Goal: Task Accomplishment & Management: Manage account settings

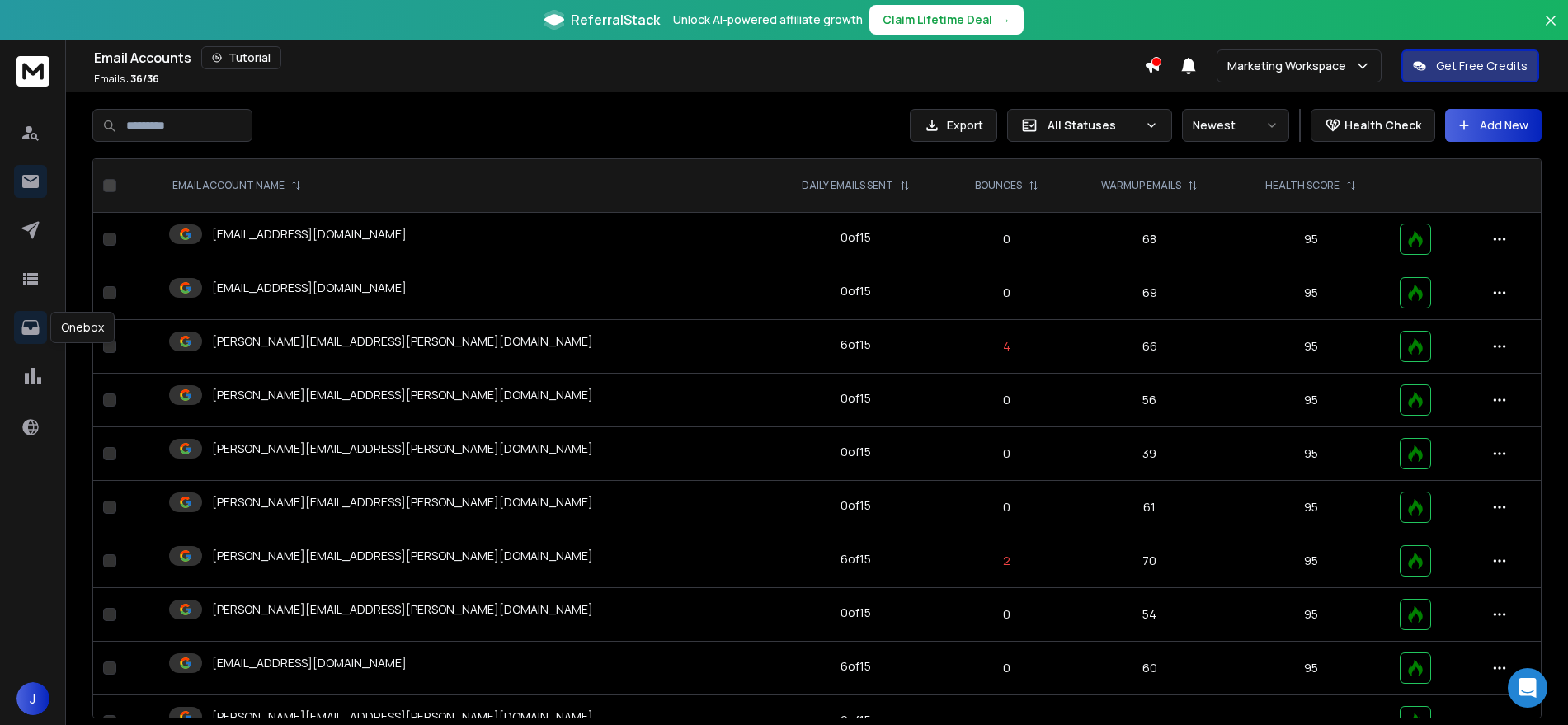
click at [21, 329] on icon at bounding box center [30, 327] width 17 height 15
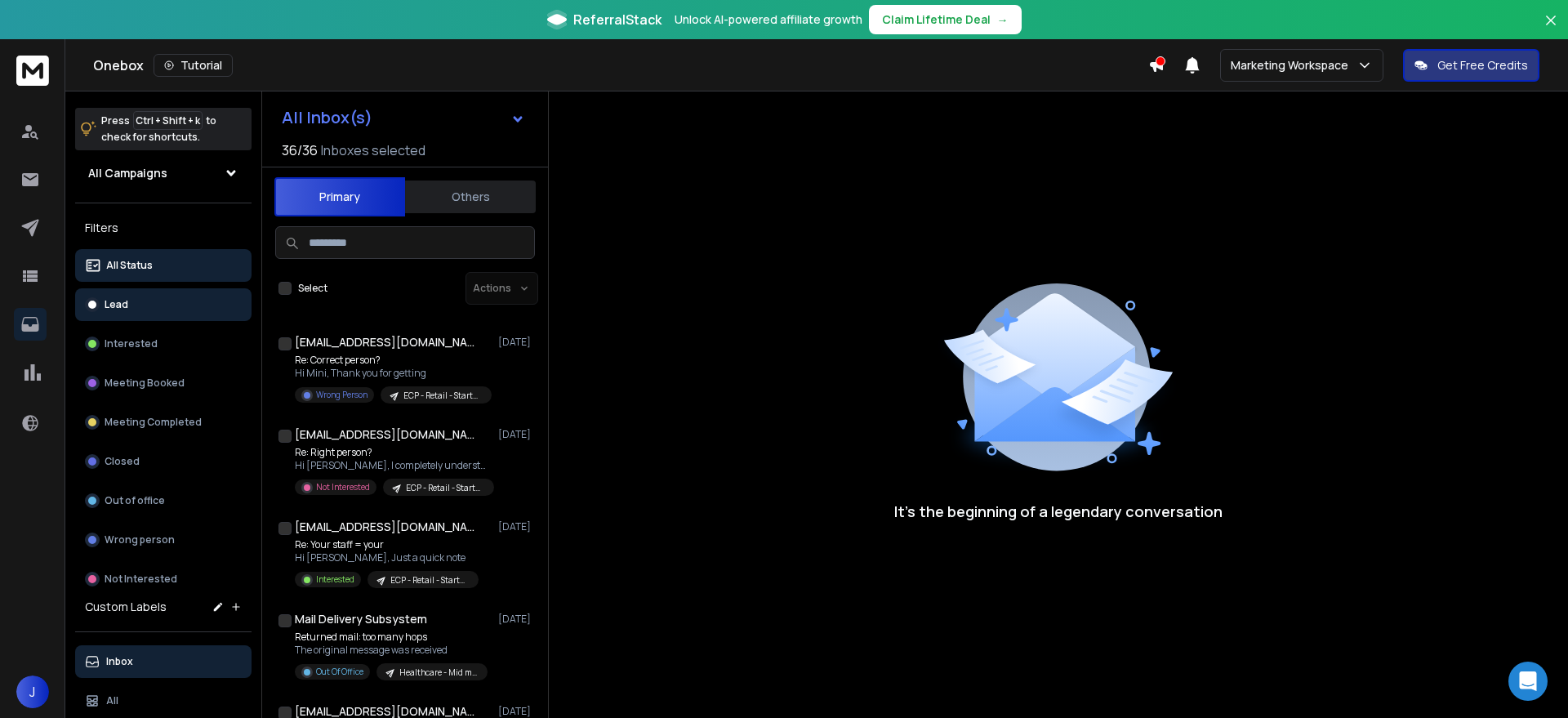
click at [142, 306] on button "Lead" at bounding box center [163, 305] width 176 height 33
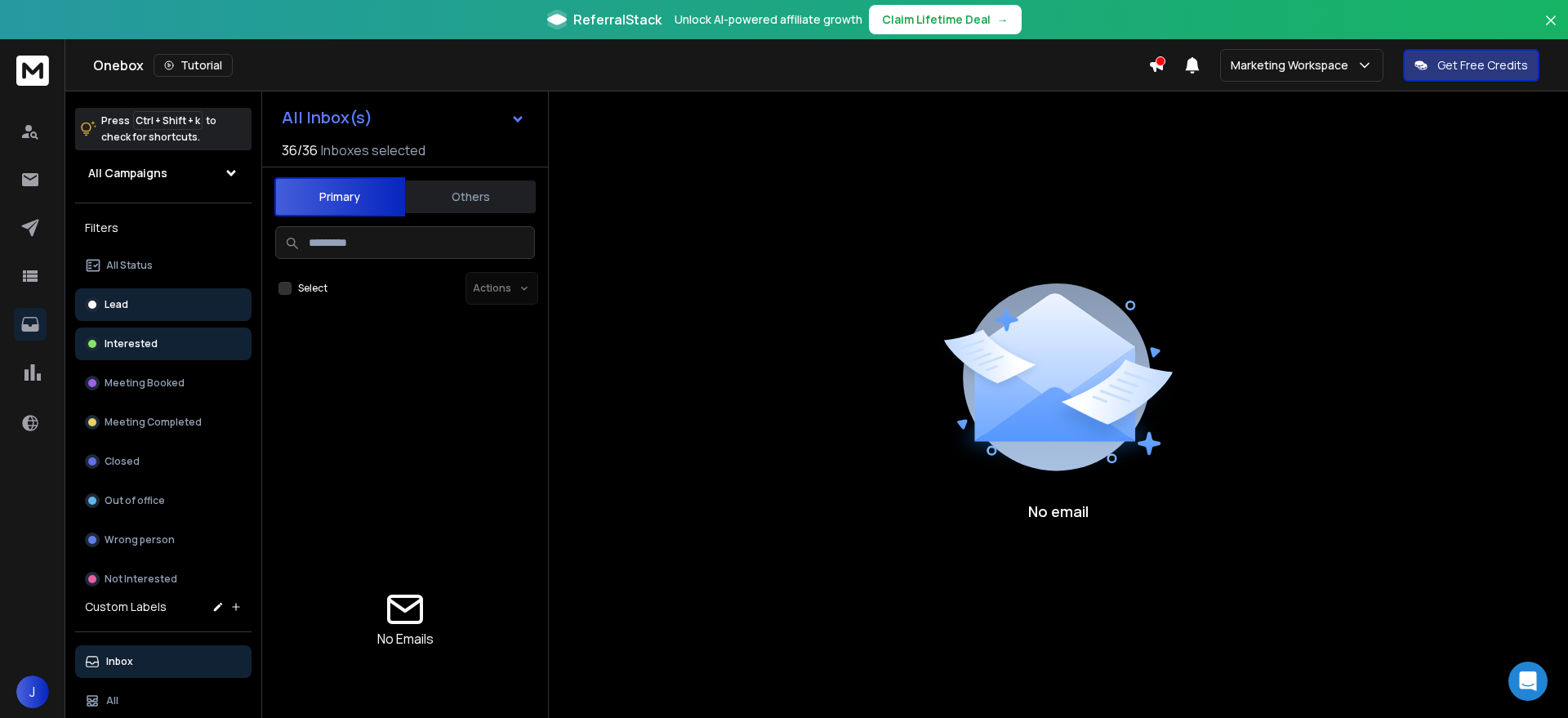
click at [167, 346] on button "Interested" at bounding box center [163, 344] width 176 height 33
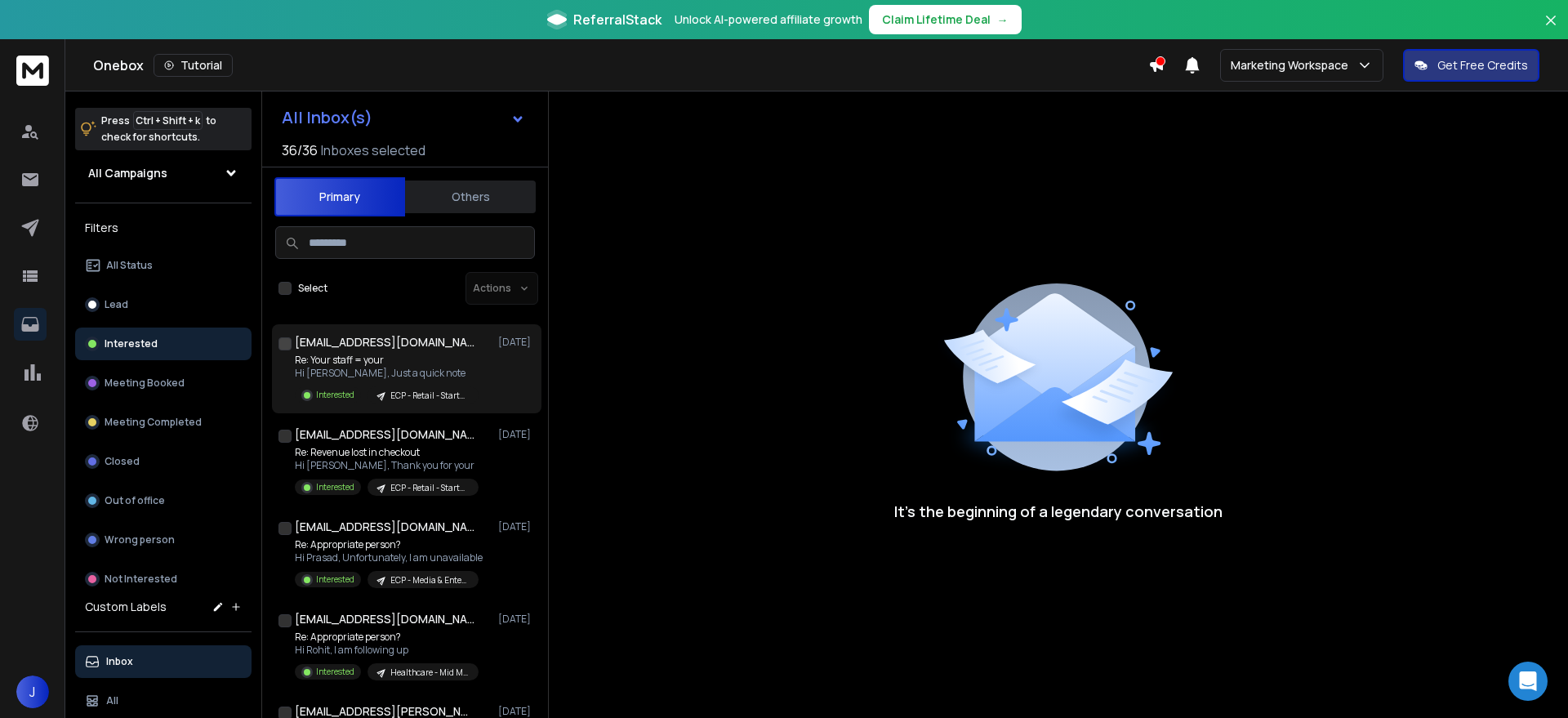
click at [412, 355] on p "Re: Your staff = your" at bounding box center [386, 360] width 184 height 13
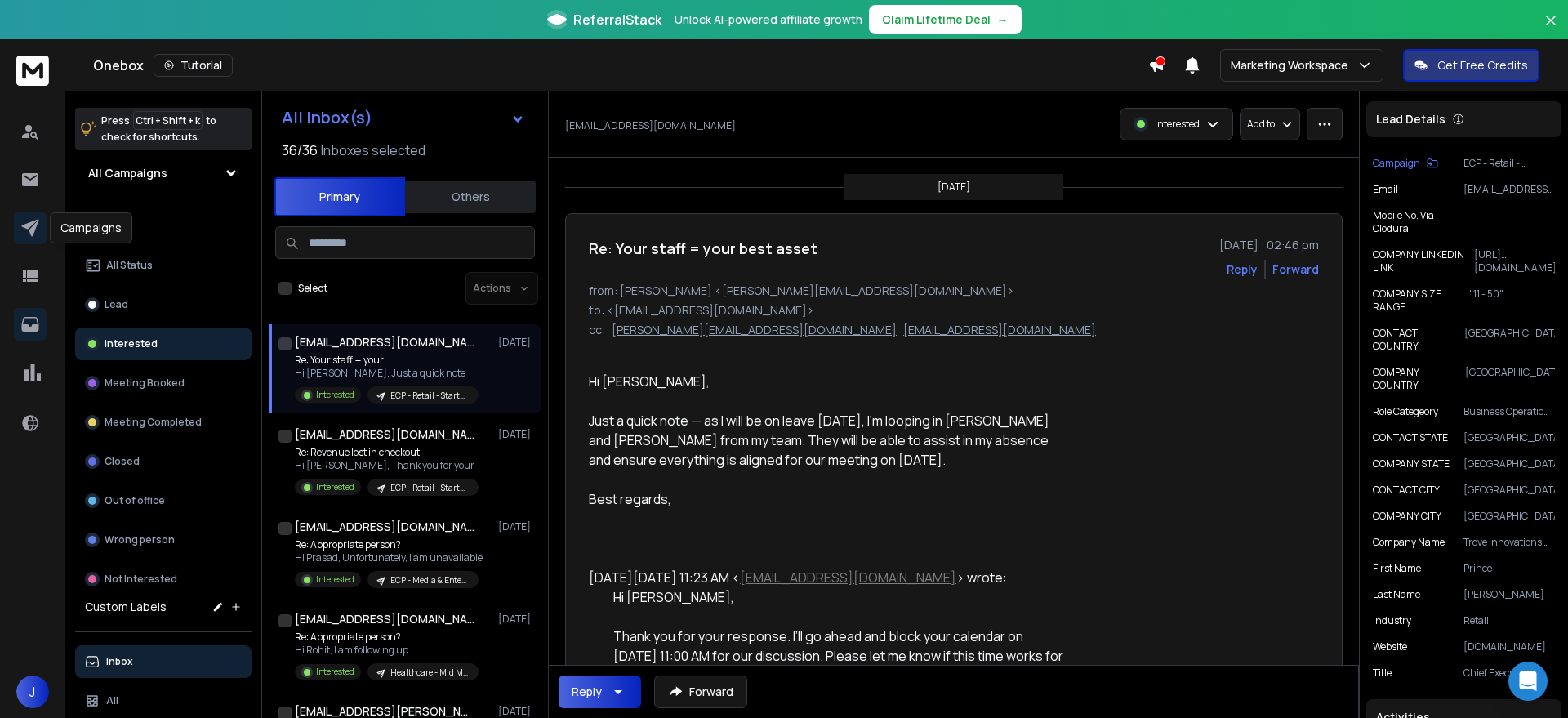
click at [32, 240] on link at bounding box center [30, 228] width 33 height 33
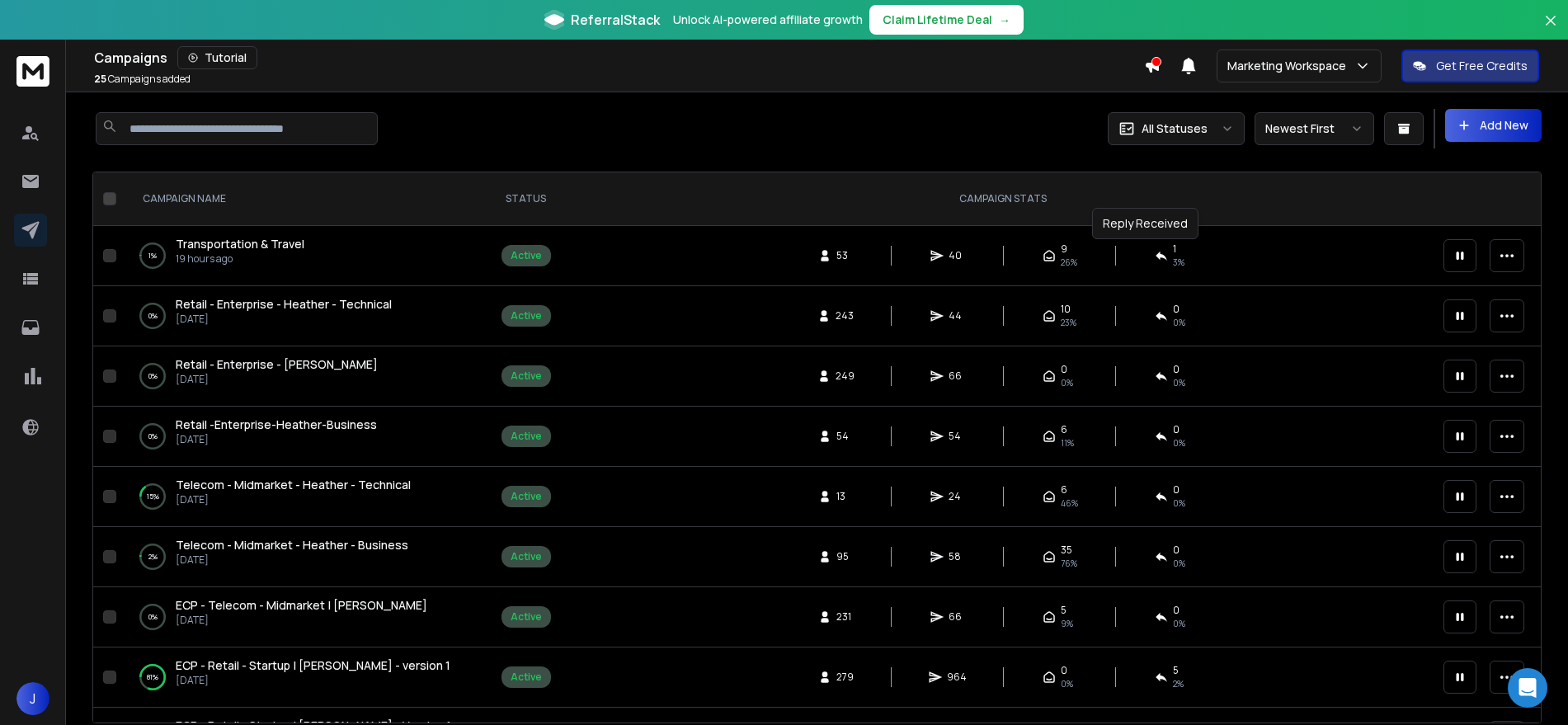
click at [1173, 248] on p "1 3 %" at bounding box center [1181, 255] width 17 height 26
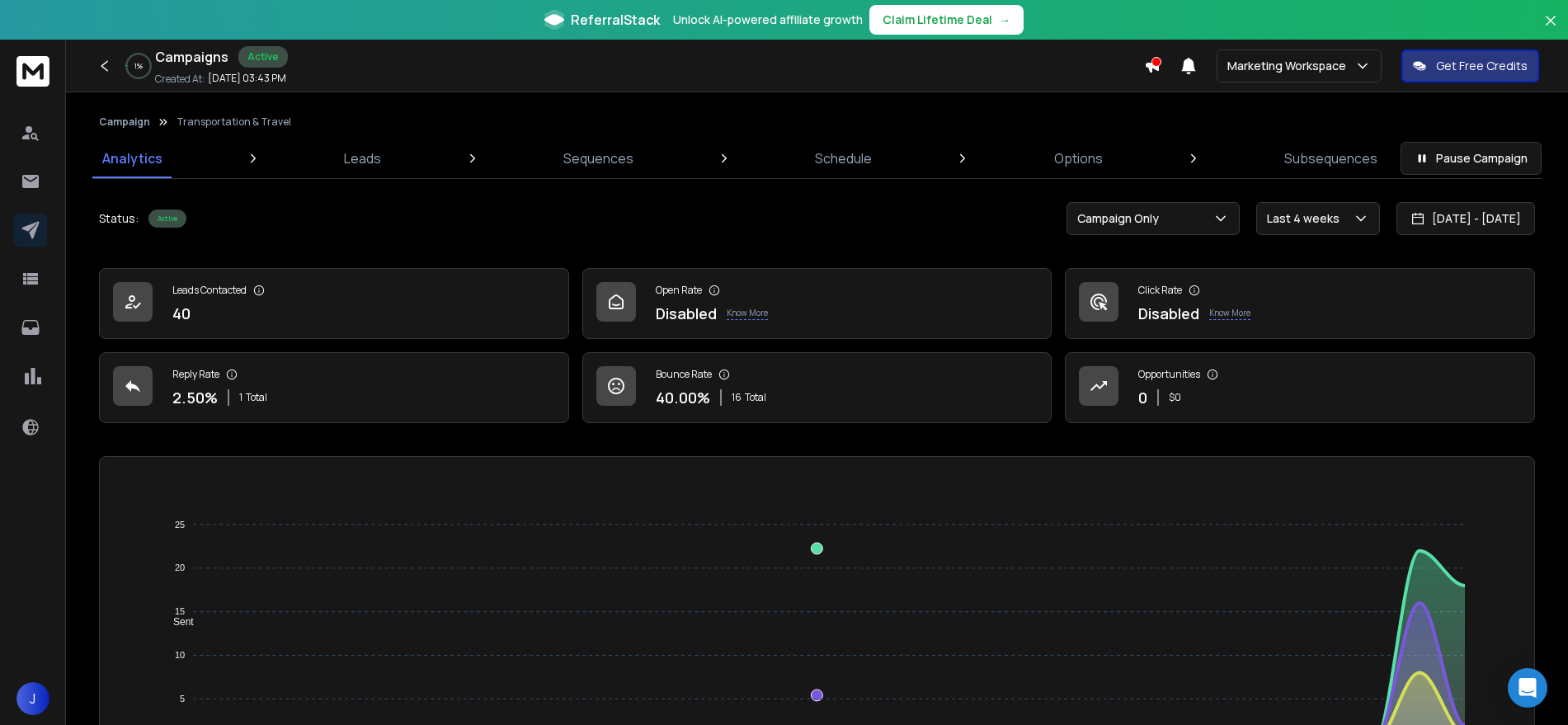
click at [204, 386] on p "2.50 %" at bounding box center [194, 397] width 46 height 23
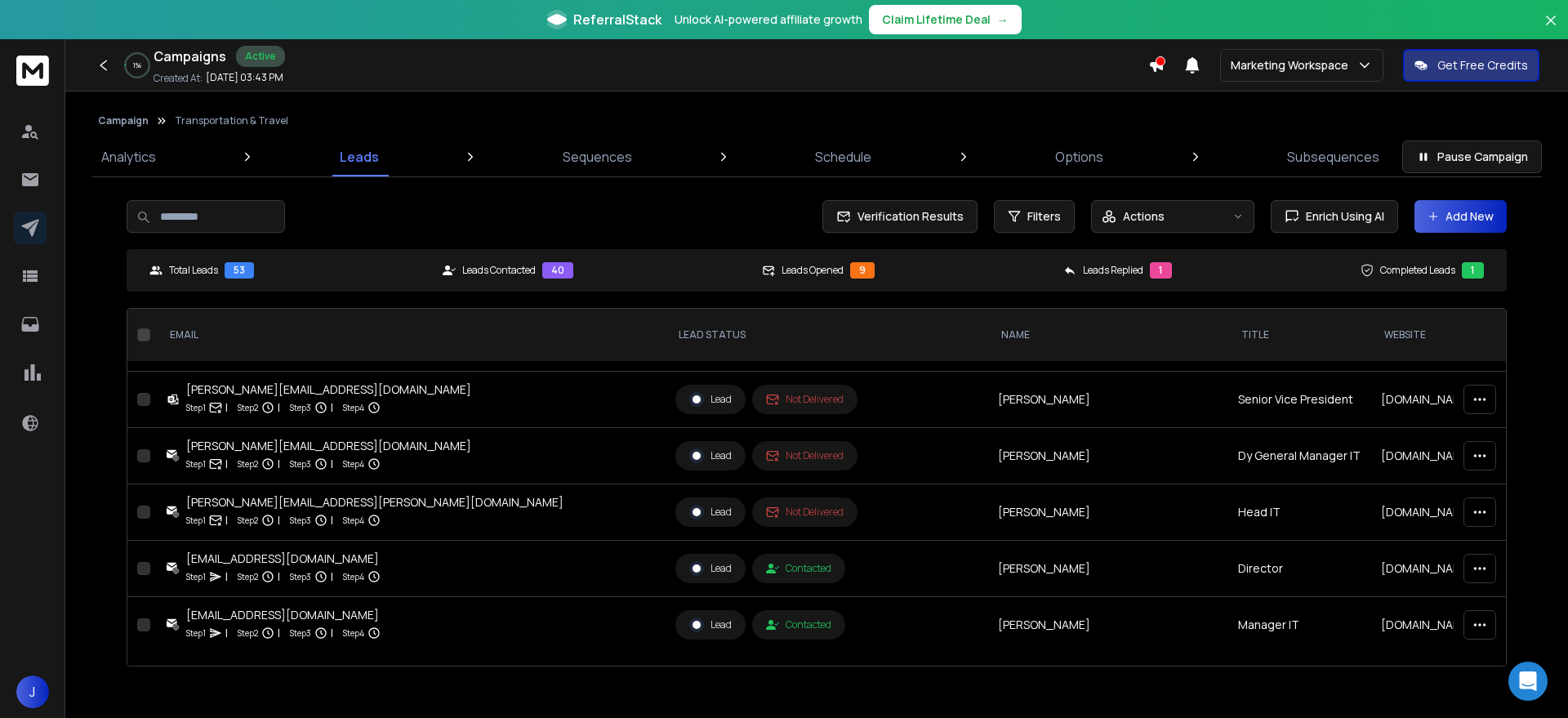
scroll to position [2419, 0]
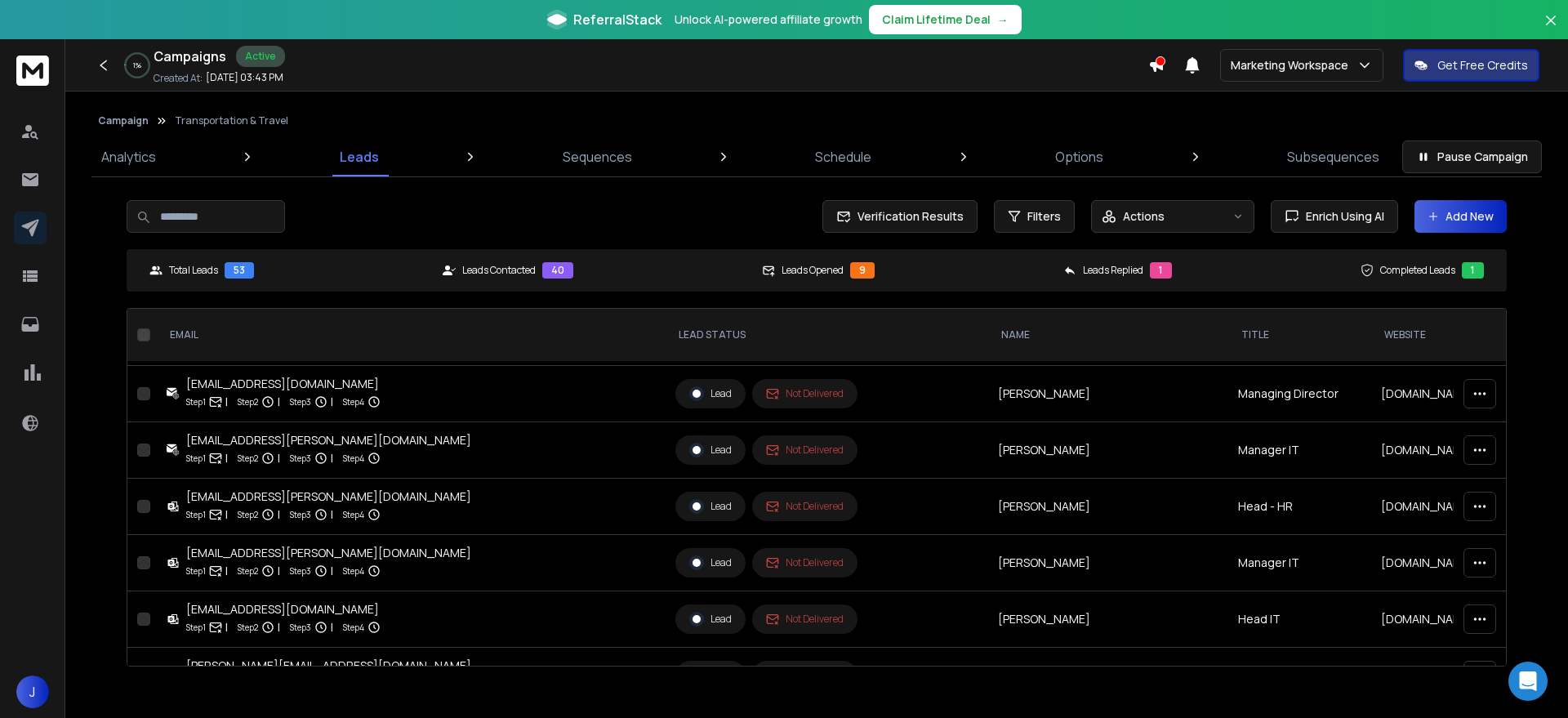
click at [1475, 274] on div "1" at bounding box center [1473, 269] width 22 height 16
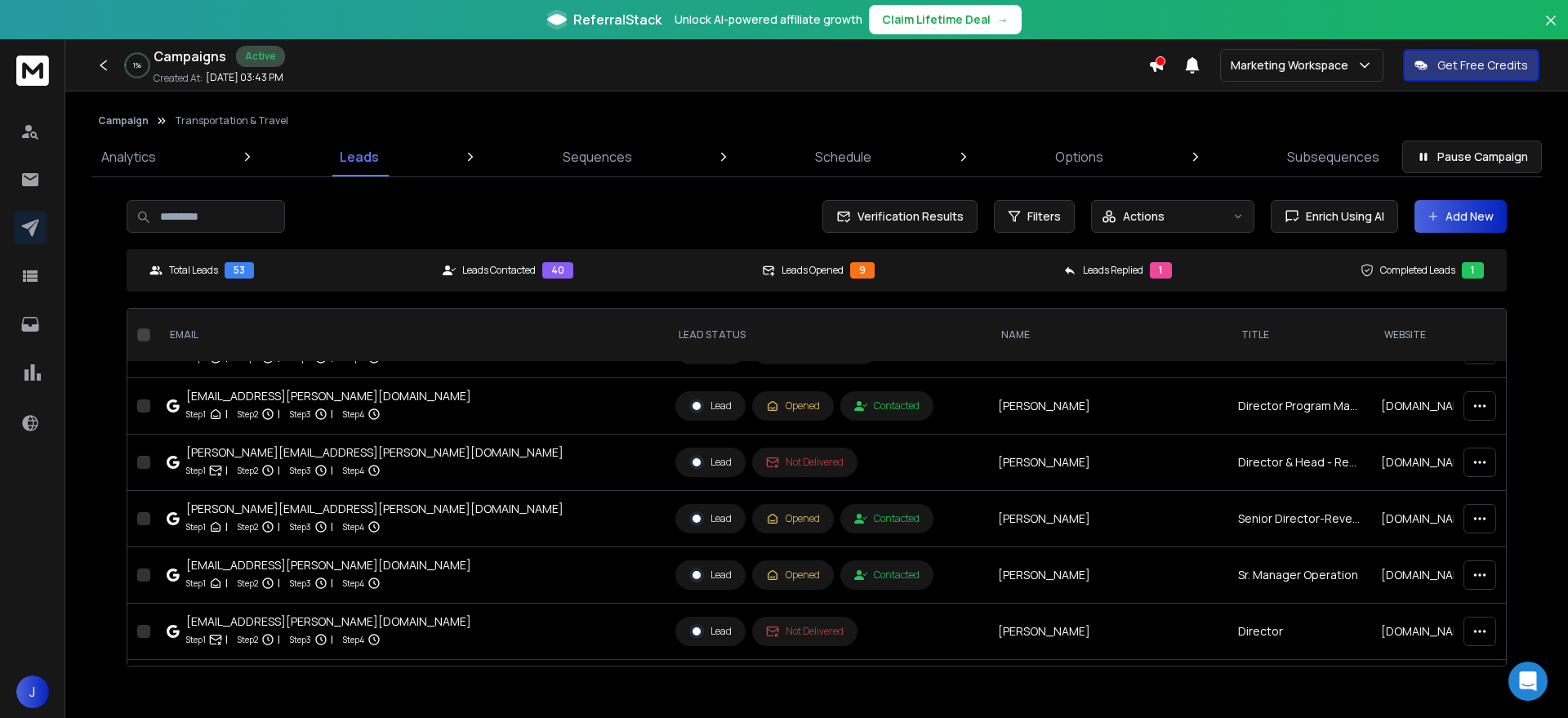
scroll to position [776, 0]
click at [227, 232] on div "[EMAIL_ADDRESS][DOMAIN_NAME]" at bounding box center [283, 223] width 194 height 16
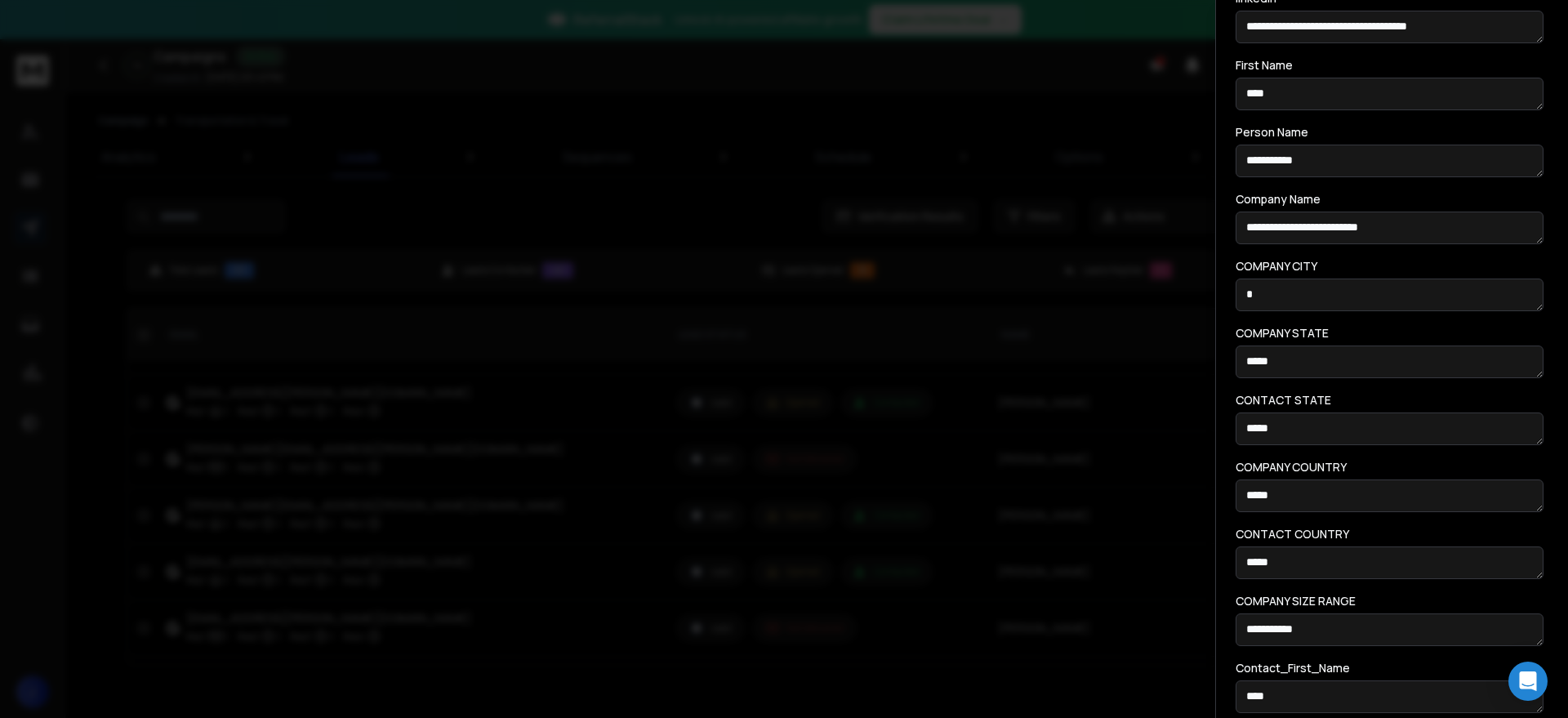
scroll to position [0, 0]
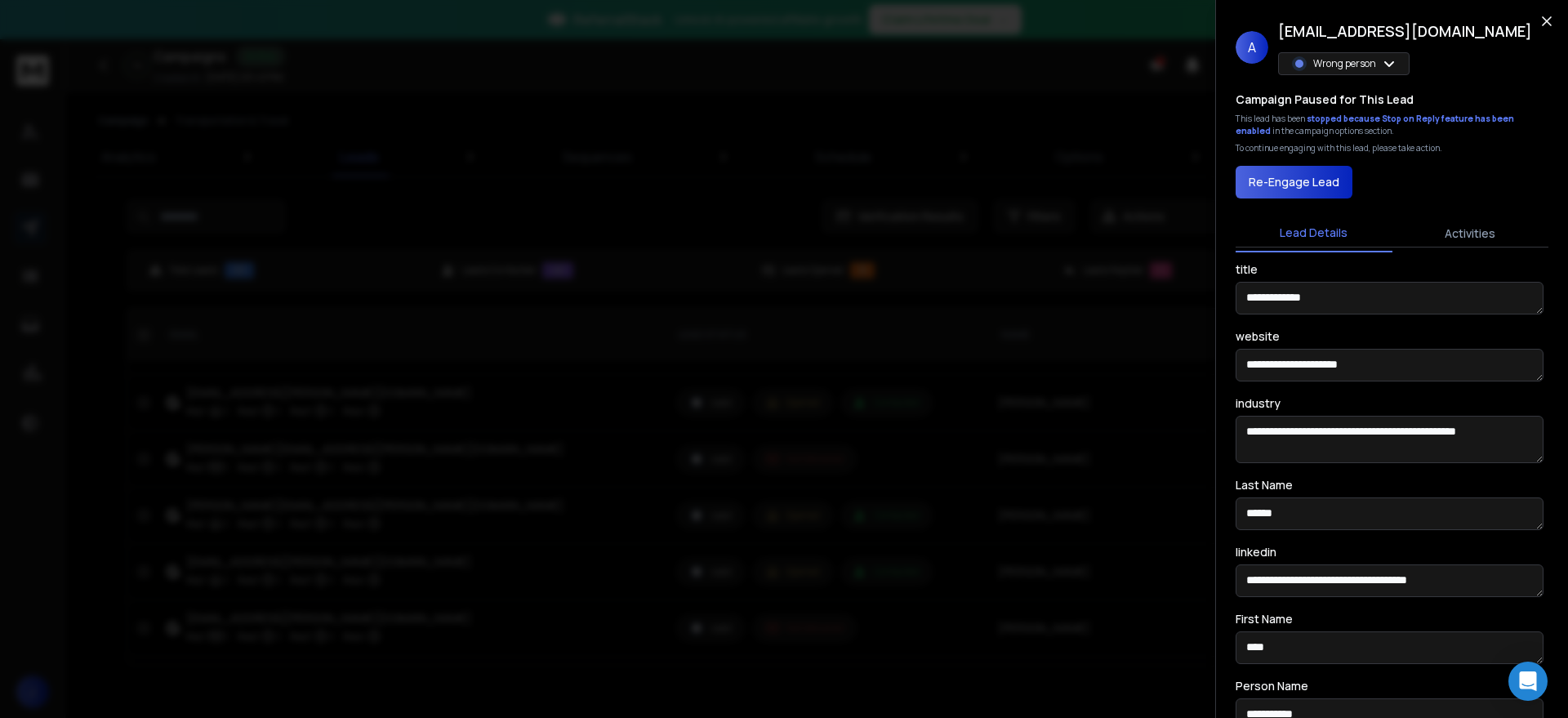
click at [1542, 23] on icon "button" at bounding box center [1547, 21] width 16 height 16
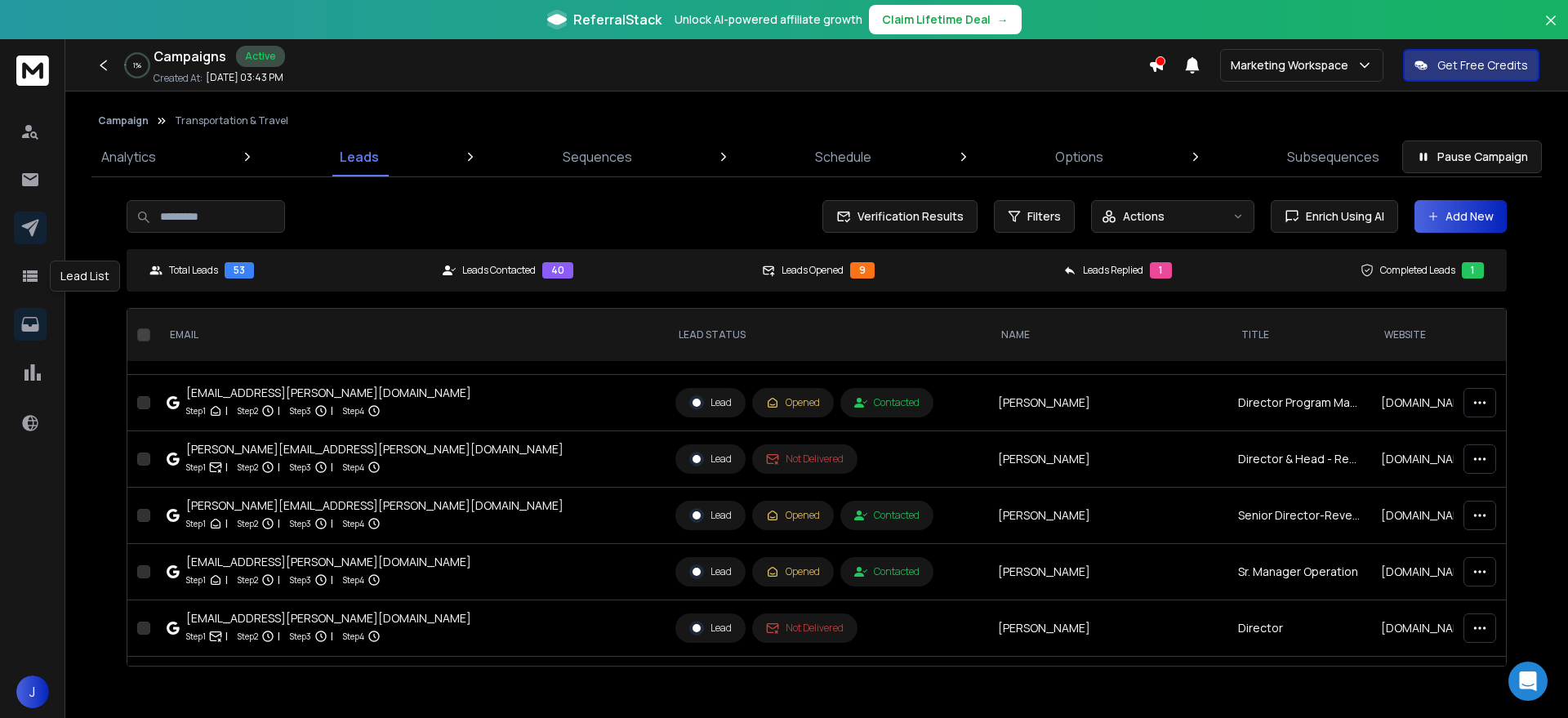
click at [29, 321] on icon at bounding box center [30, 324] width 19 height 19
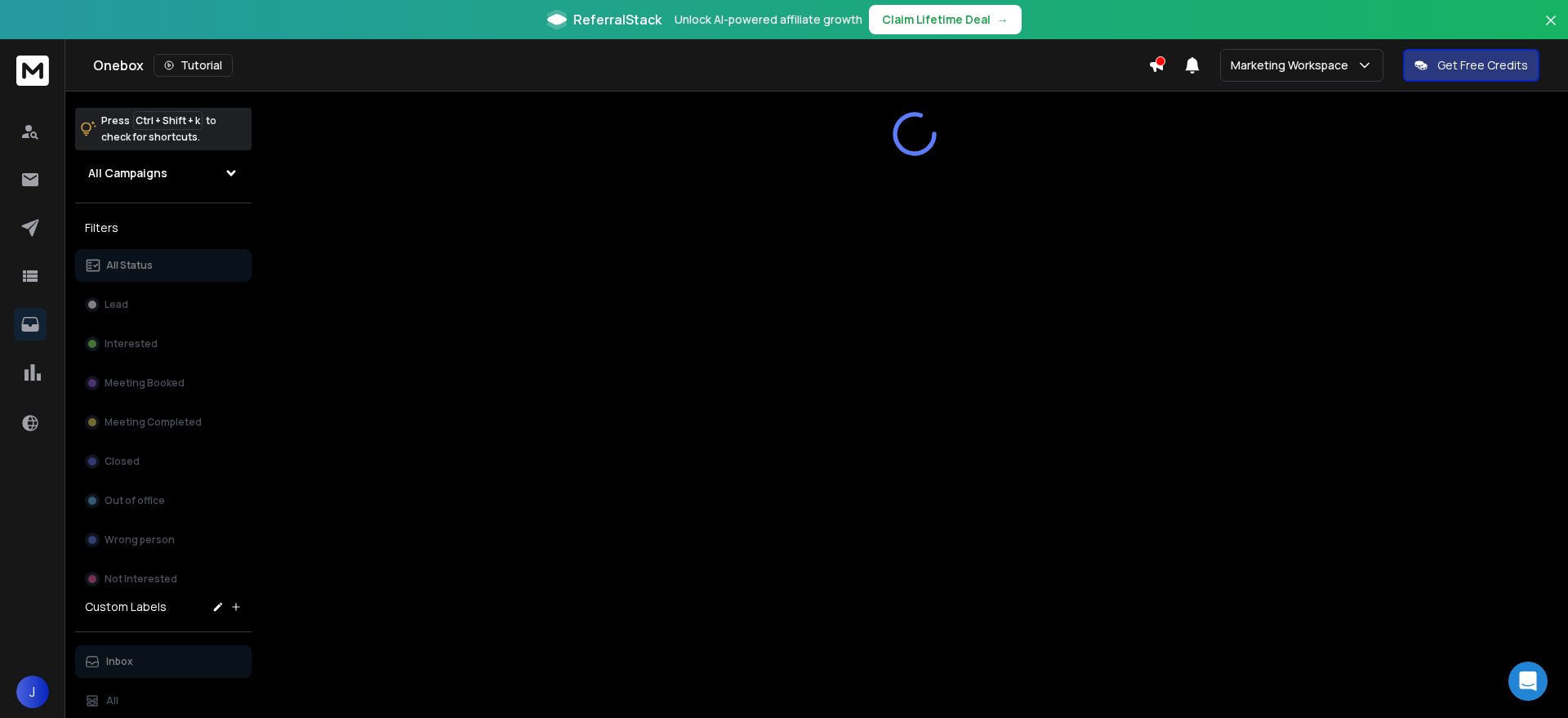
scroll to position [263, 0]
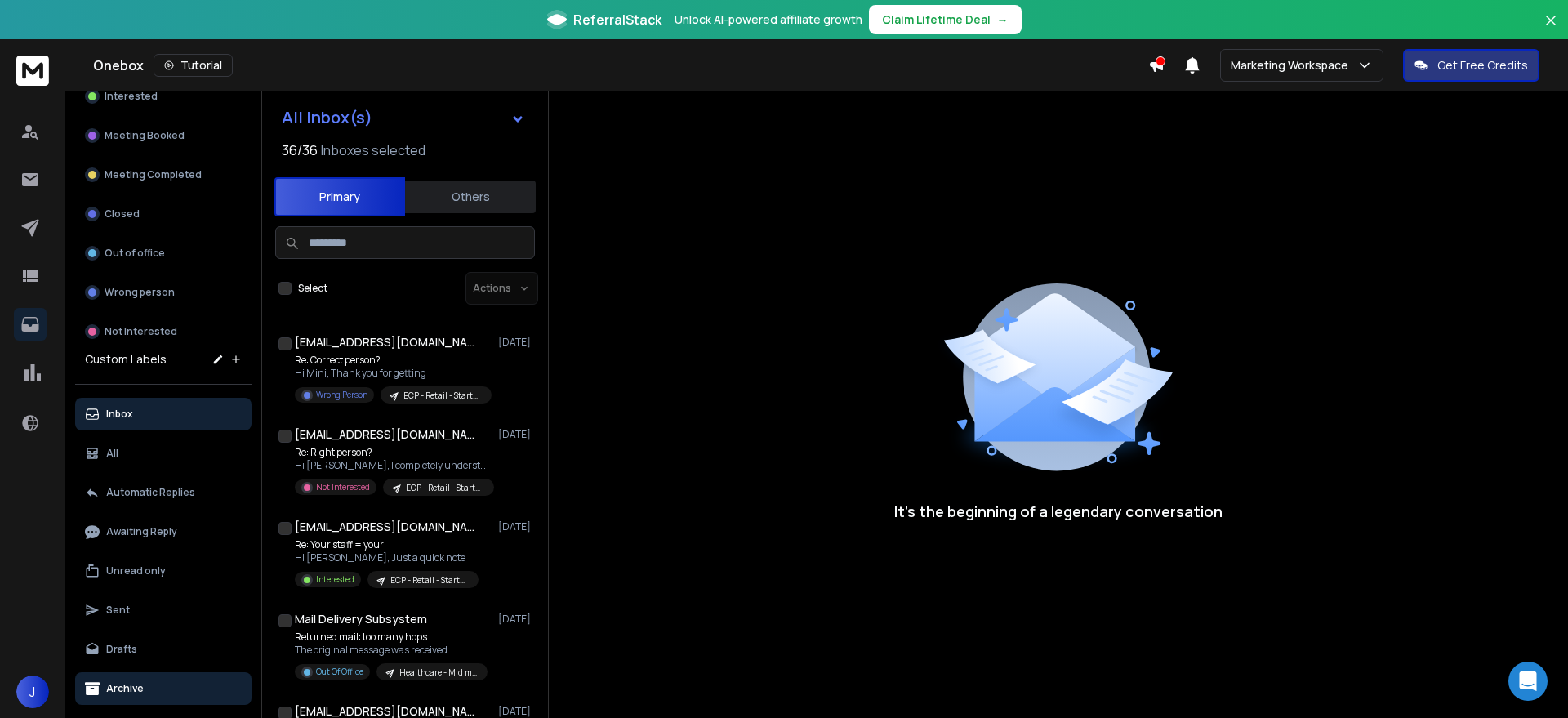
click at [170, 672] on button "Archive" at bounding box center [163, 688] width 176 height 33
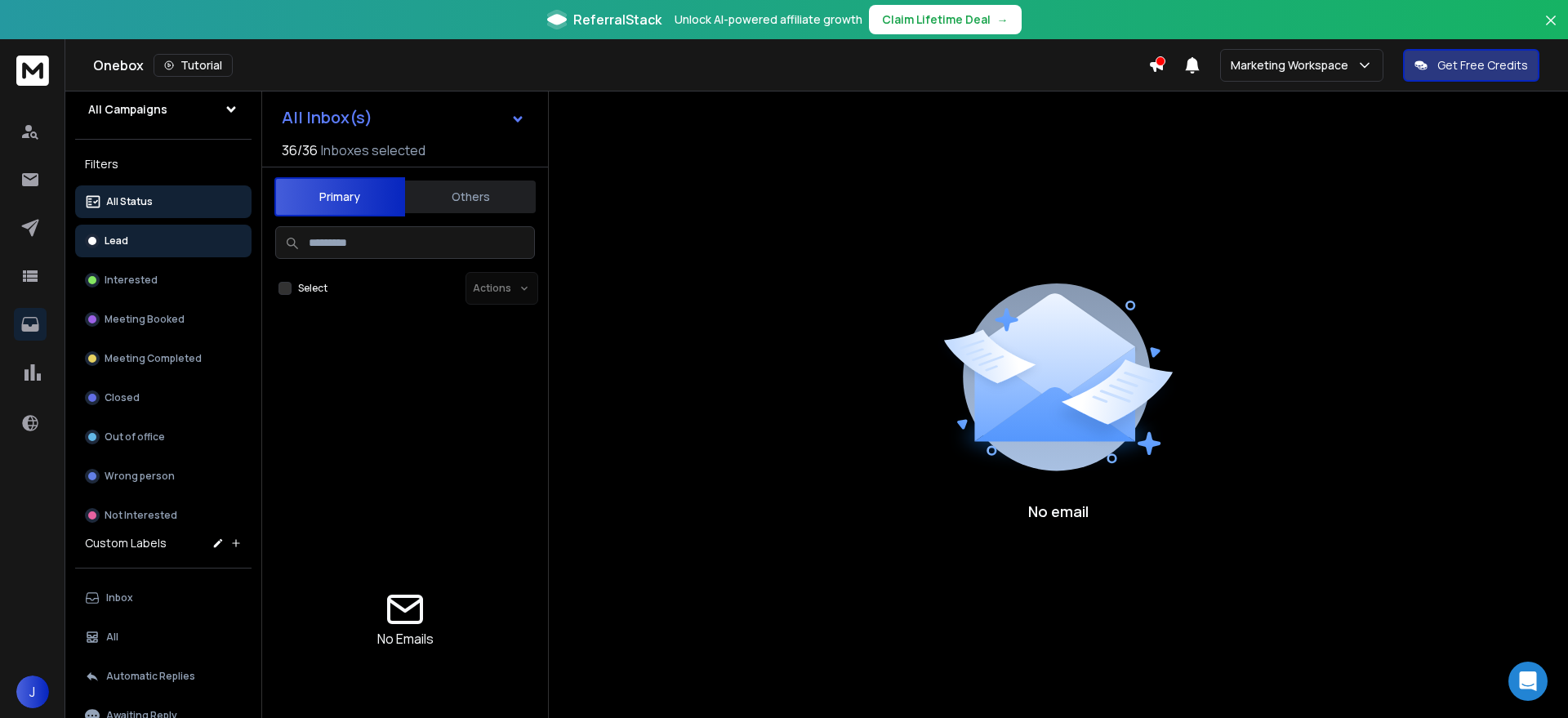
scroll to position [53, 0]
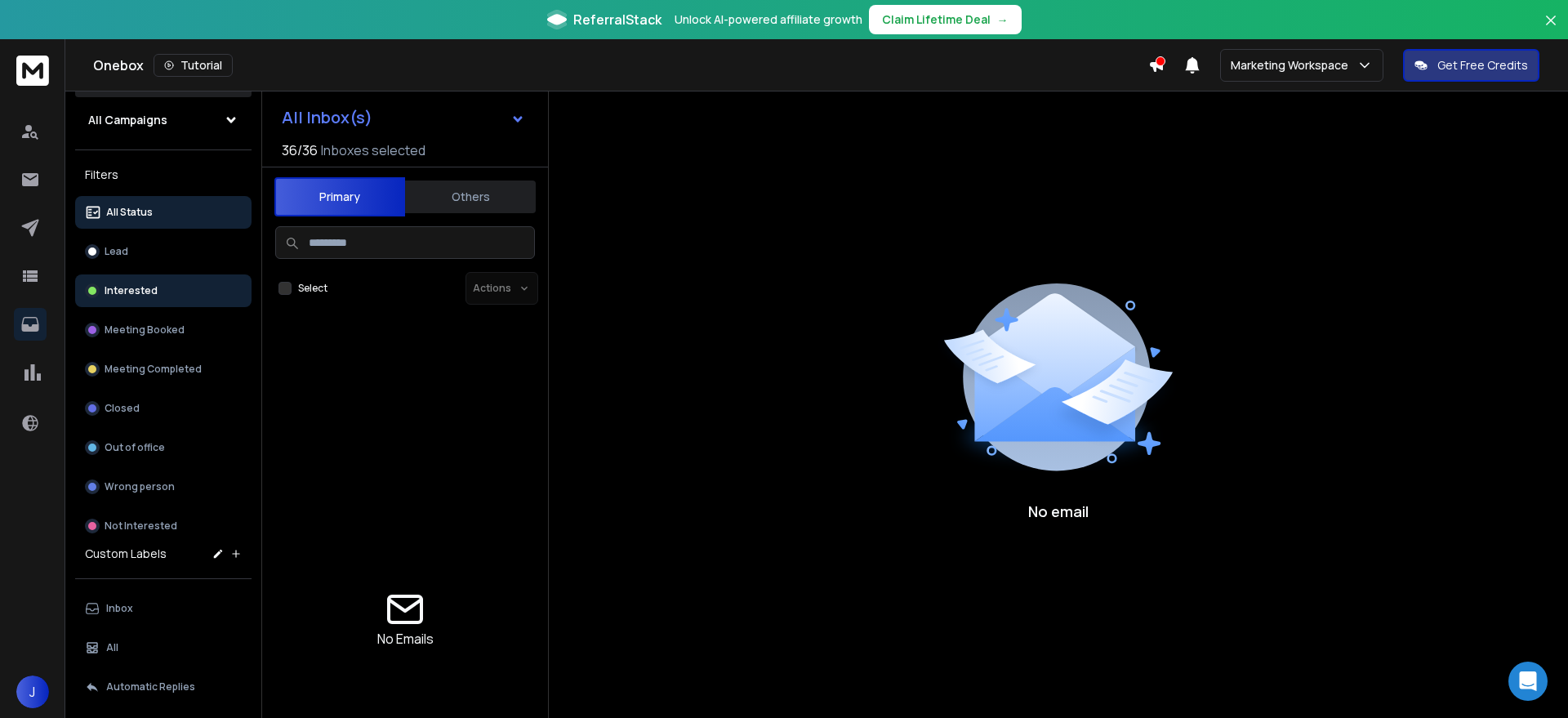
click at [137, 284] on p "Interested" at bounding box center [131, 291] width 53 height 13
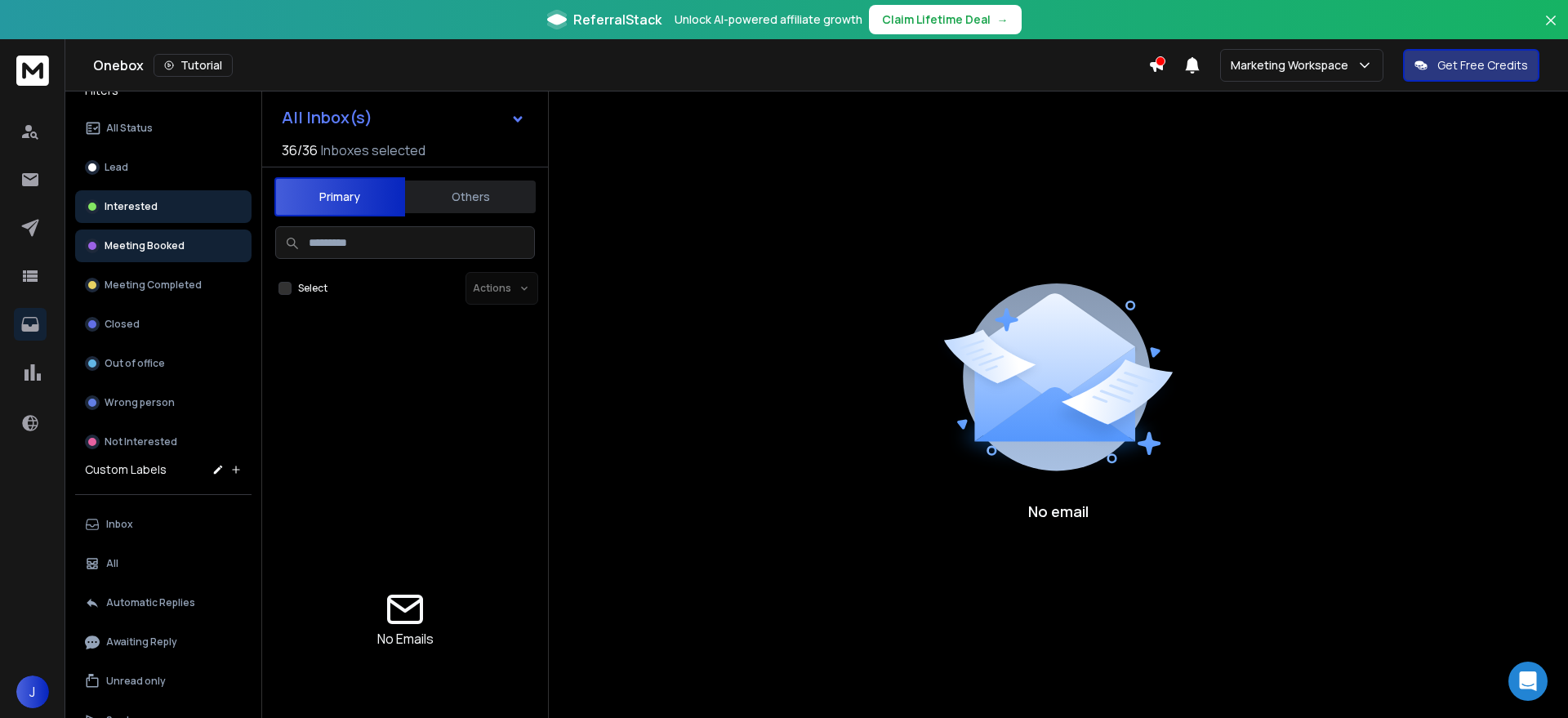
scroll to position [137, 0]
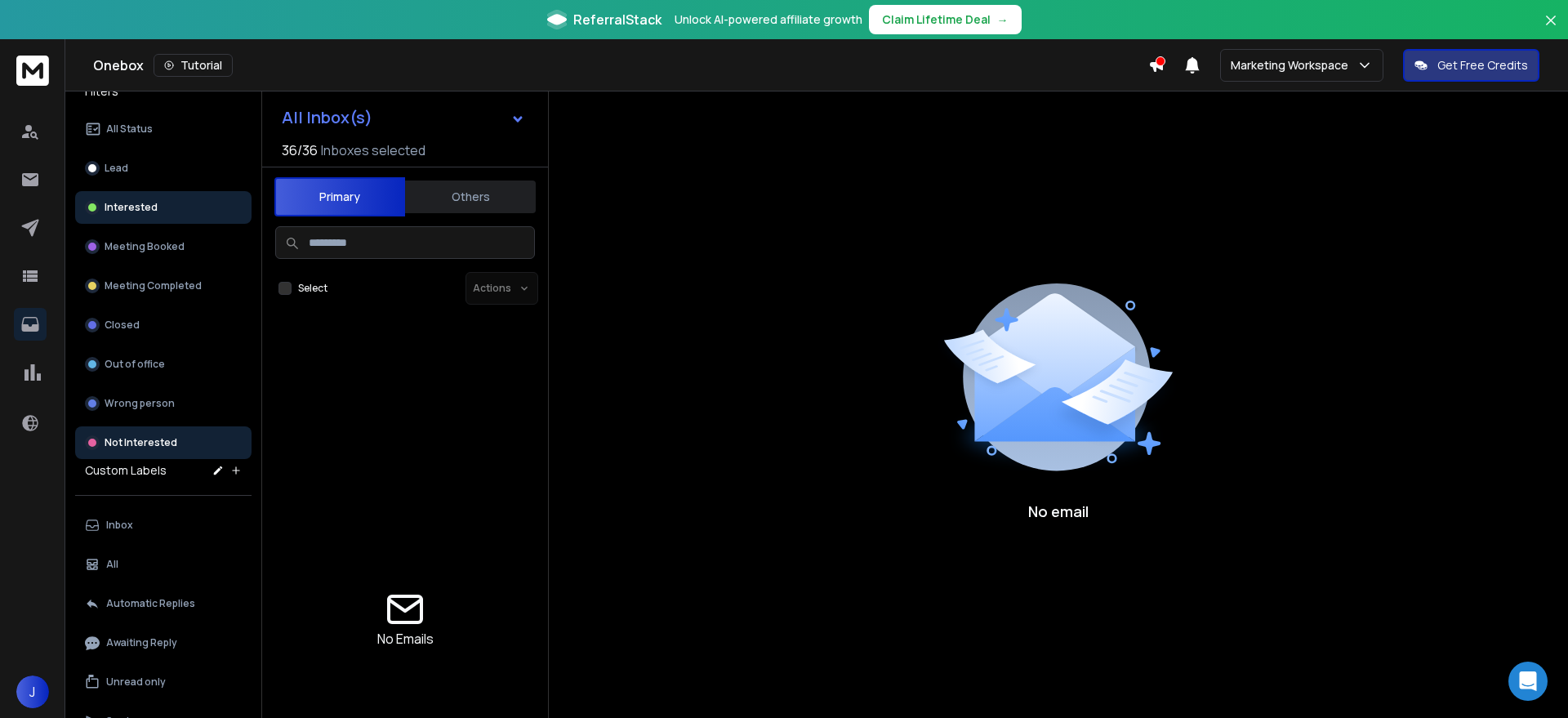
click at [117, 431] on button "Not Interested" at bounding box center [163, 443] width 176 height 33
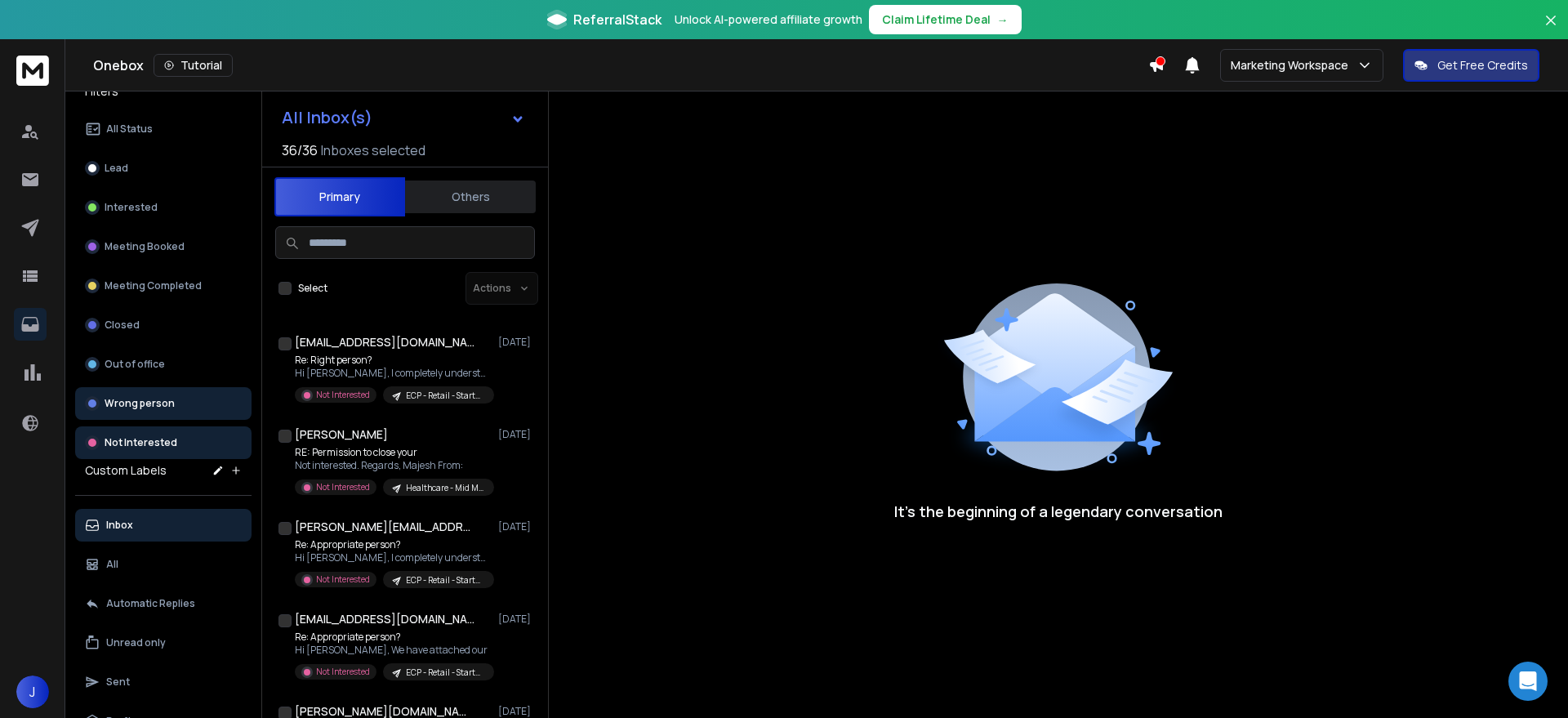
click at [141, 403] on p "Wrong person" at bounding box center [140, 403] width 70 height 13
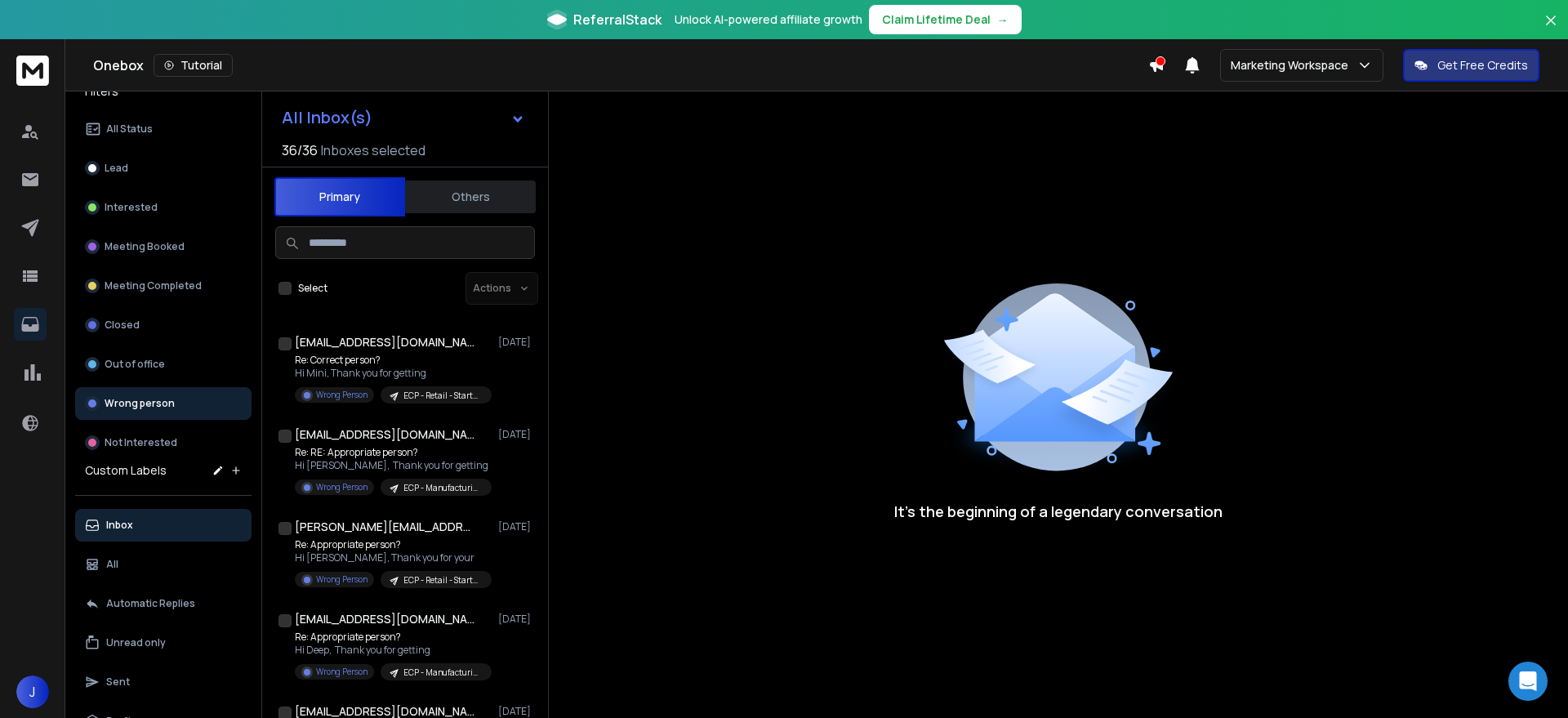
click at [141, 444] on p "Not Interested" at bounding box center [141, 443] width 73 height 13
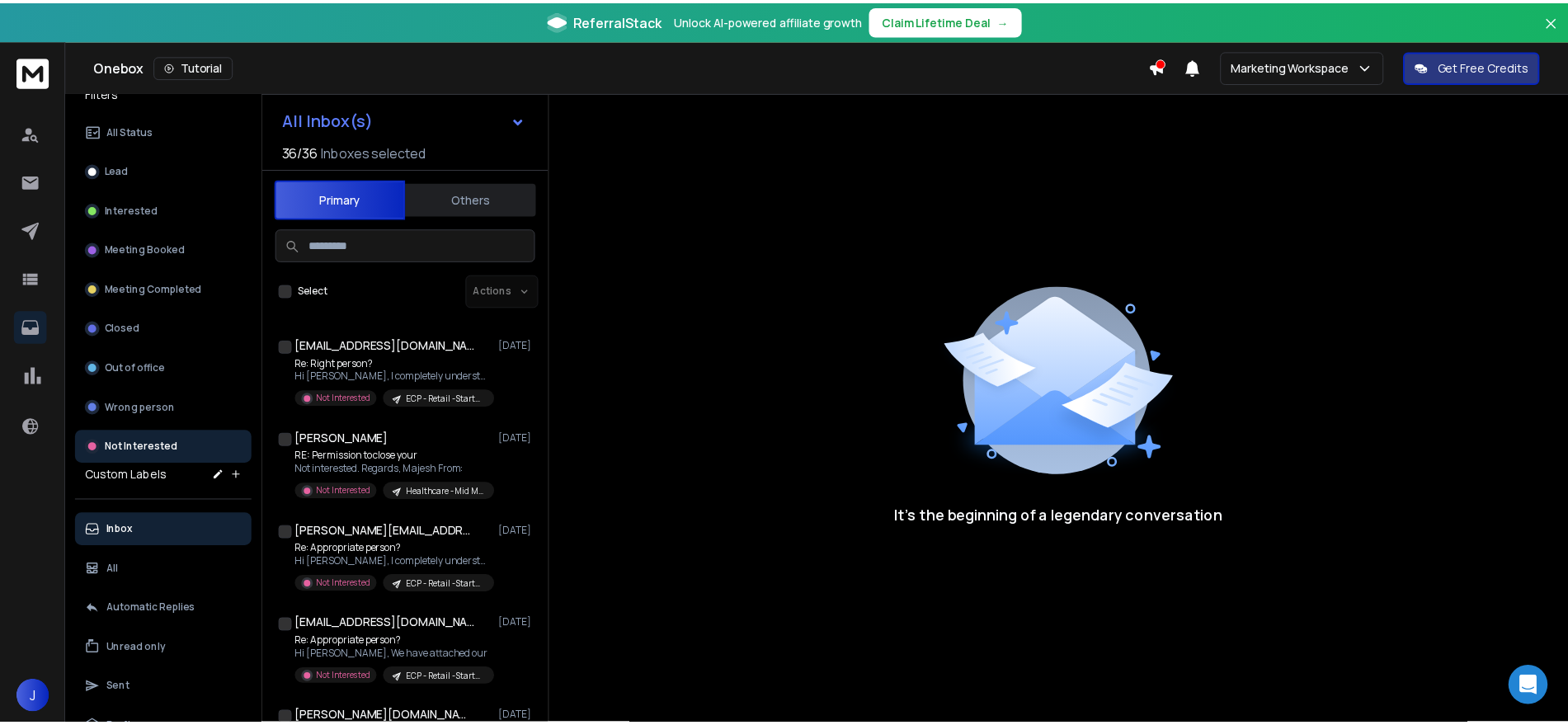
scroll to position [0, 0]
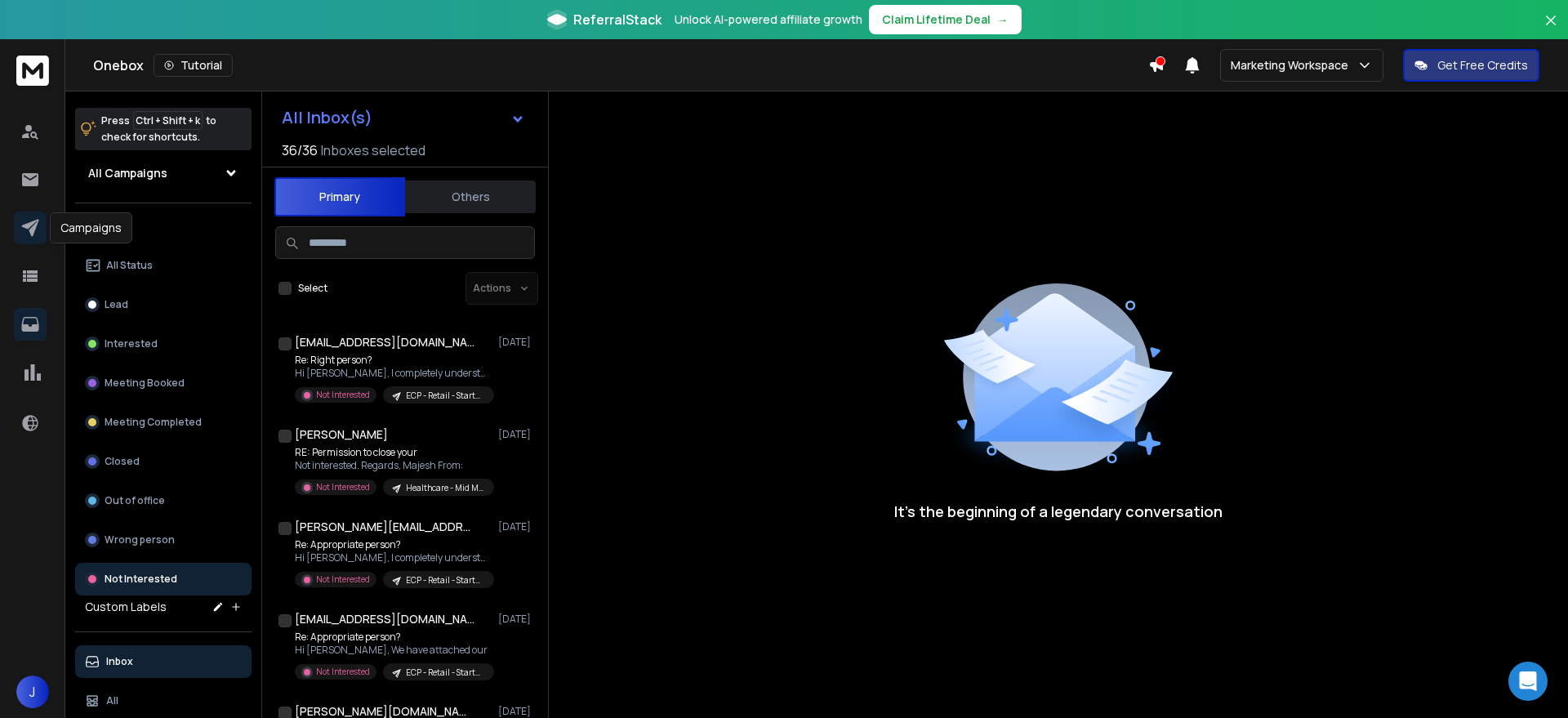
click at [38, 225] on icon at bounding box center [30, 228] width 19 height 19
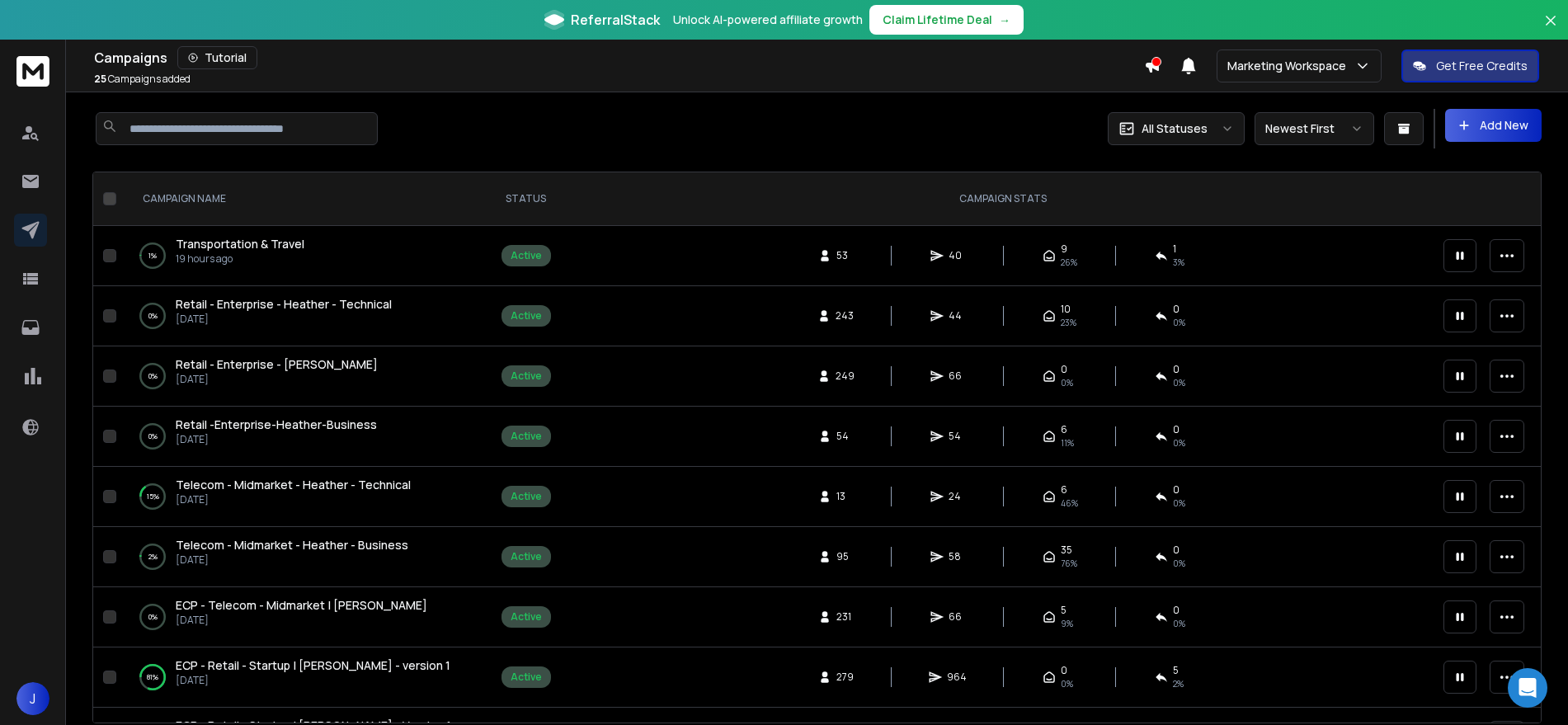
click at [1500, 244] on button "button" at bounding box center [1507, 256] width 35 height 33
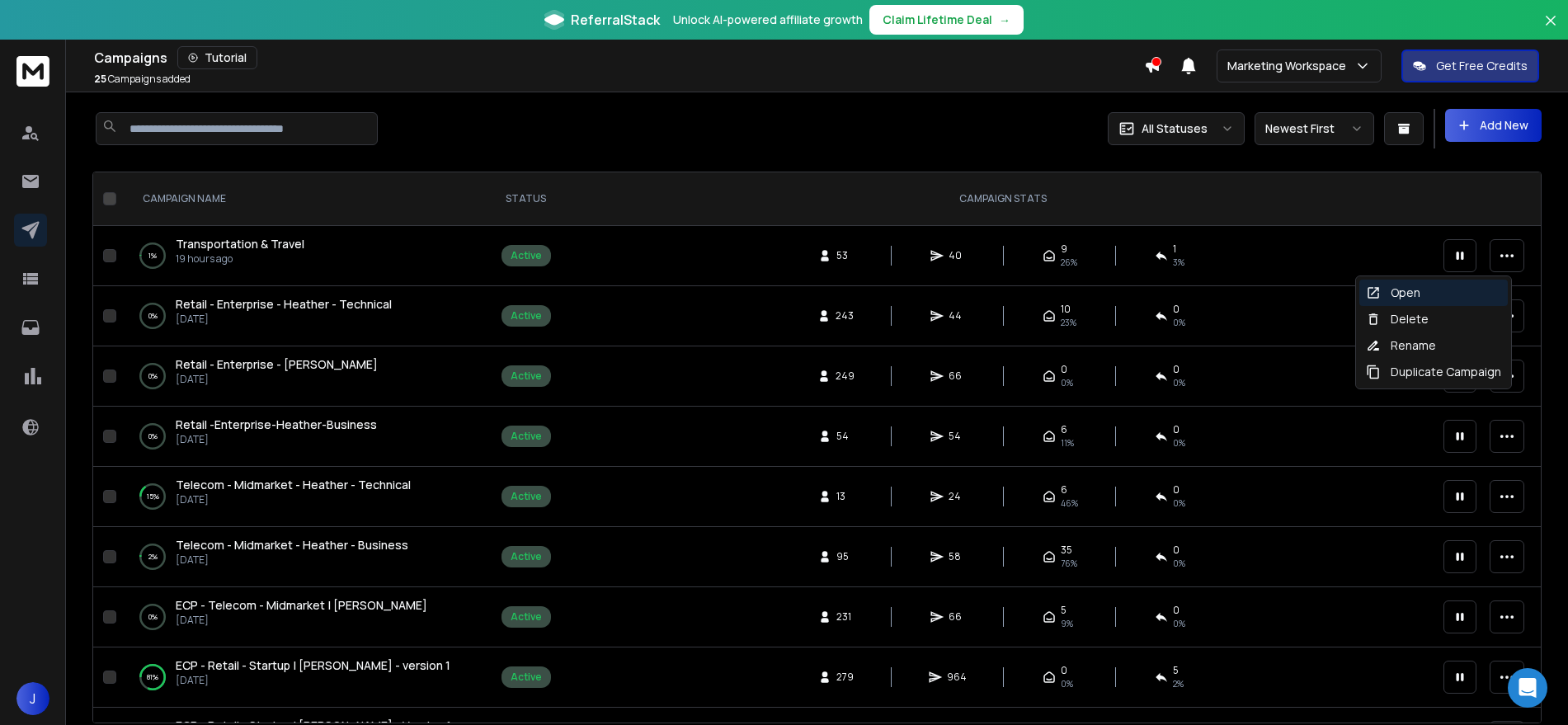
click at [1019, 135] on div "Campaigns 25 Campaigns Added All Statuses Newest First Add New" at bounding box center [1180, 128] width 725 height 40
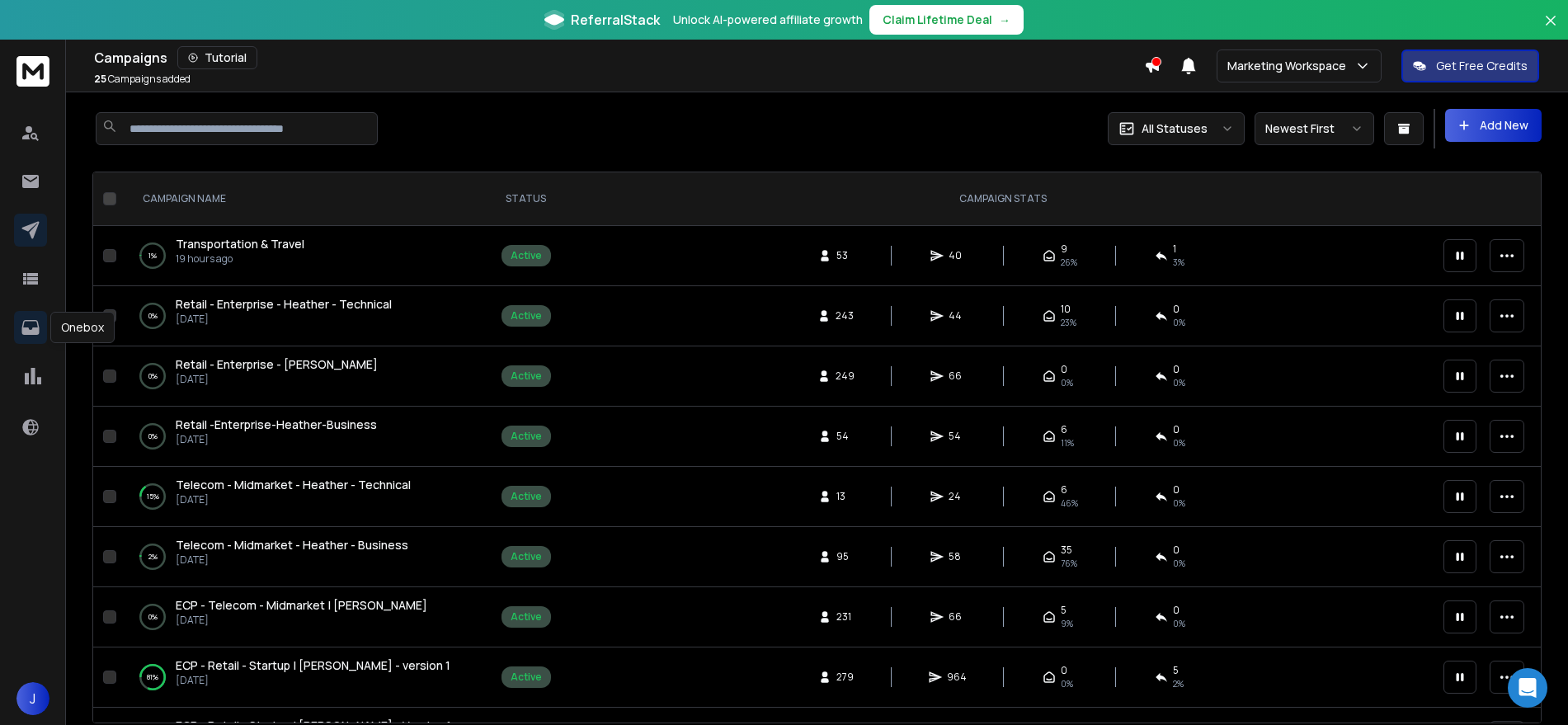
click at [29, 321] on icon at bounding box center [30, 328] width 19 height 19
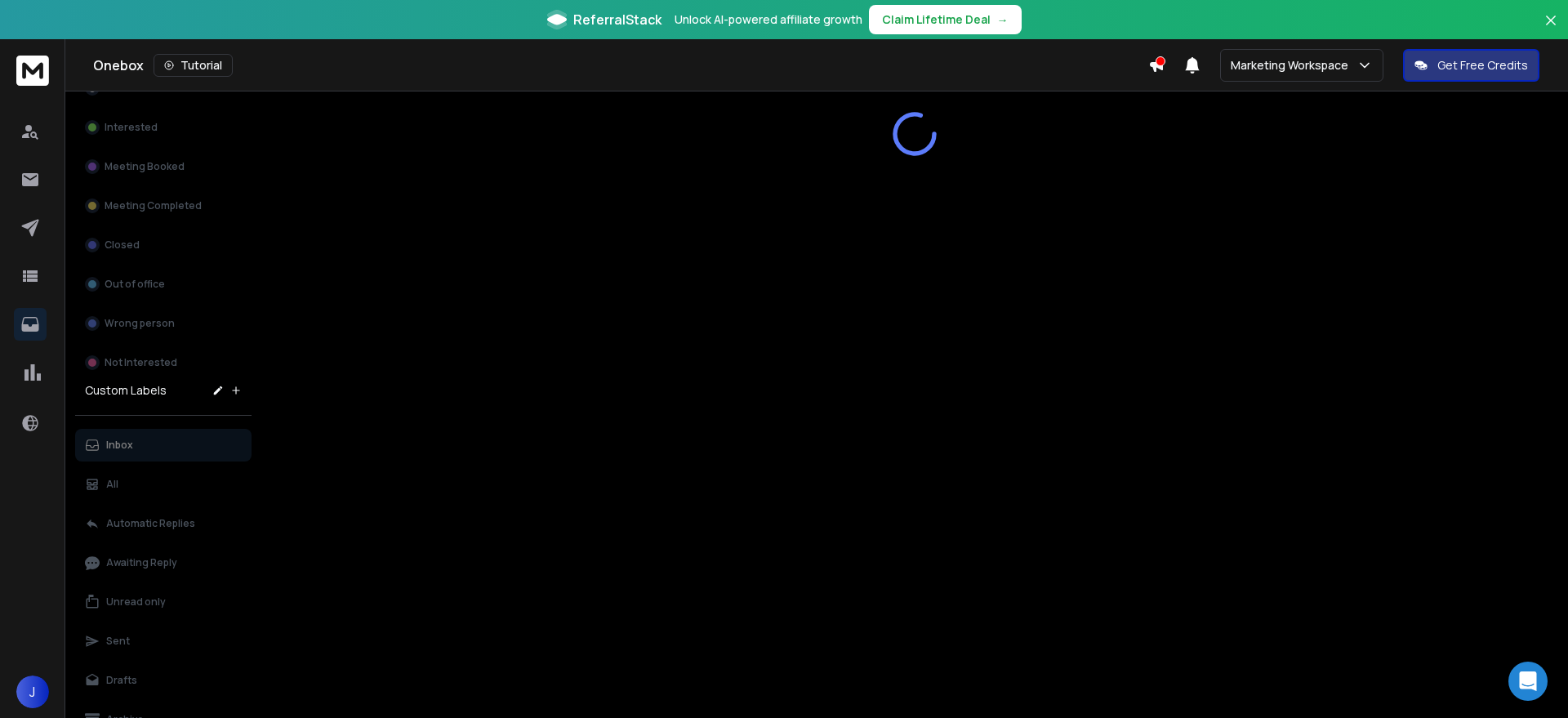
scroll to position [263, 0]
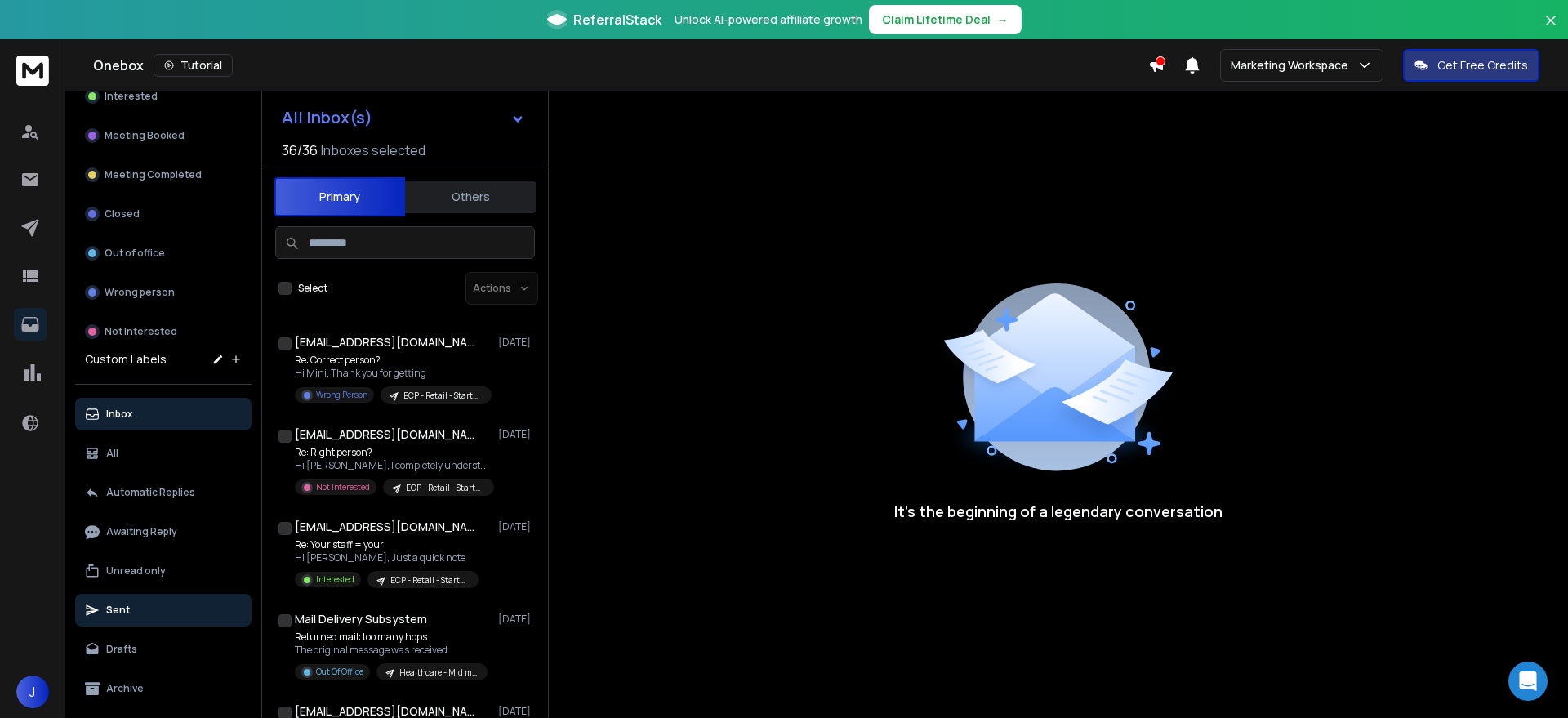
click at [127, 604] on button "Sent" at bounding box center [163, 610] width 176 height 33
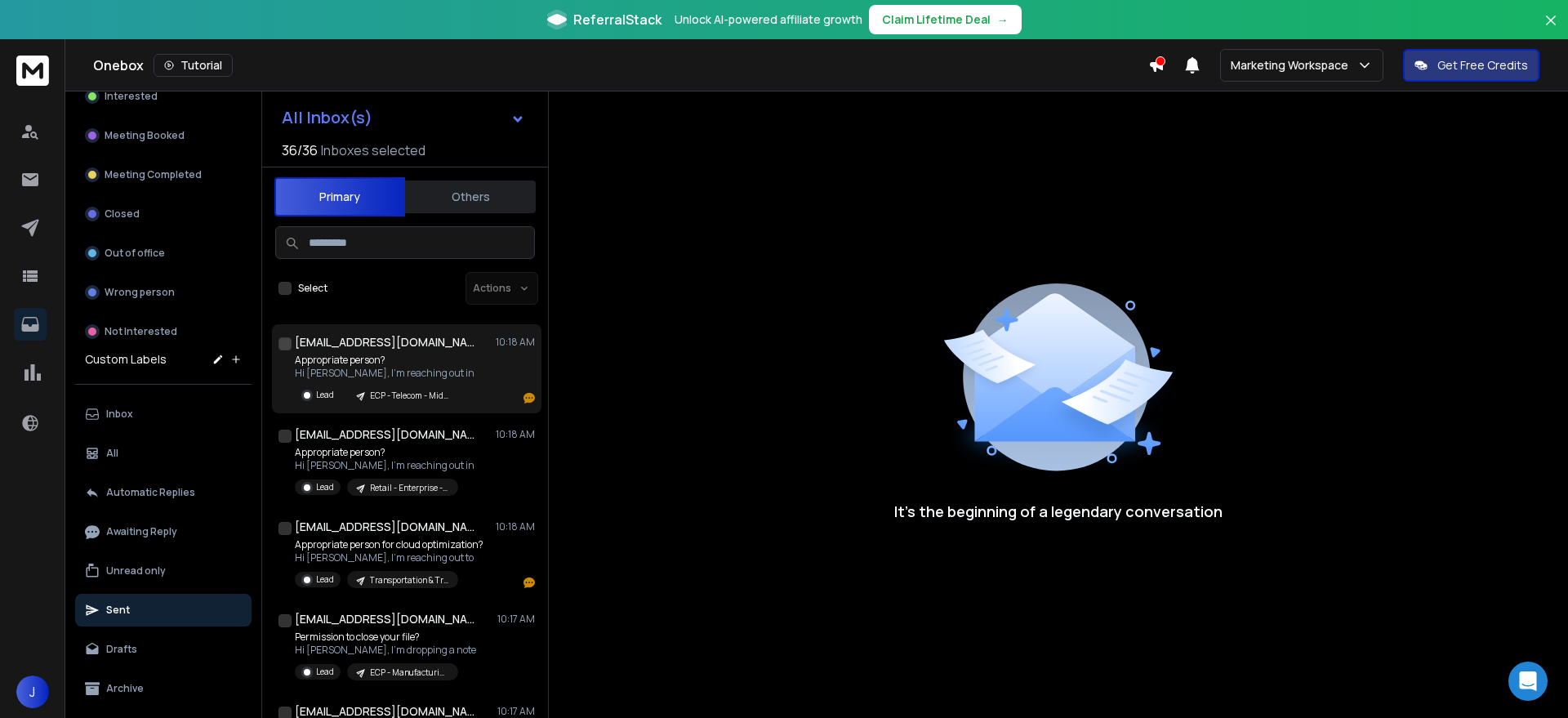
click at [461, 354] on div "Appropriate person? Hi piyush, I’m reaching out in Lead ECP - Telecom - [GEOGRA…" at bounding box center [414, 378] width 240 height 50
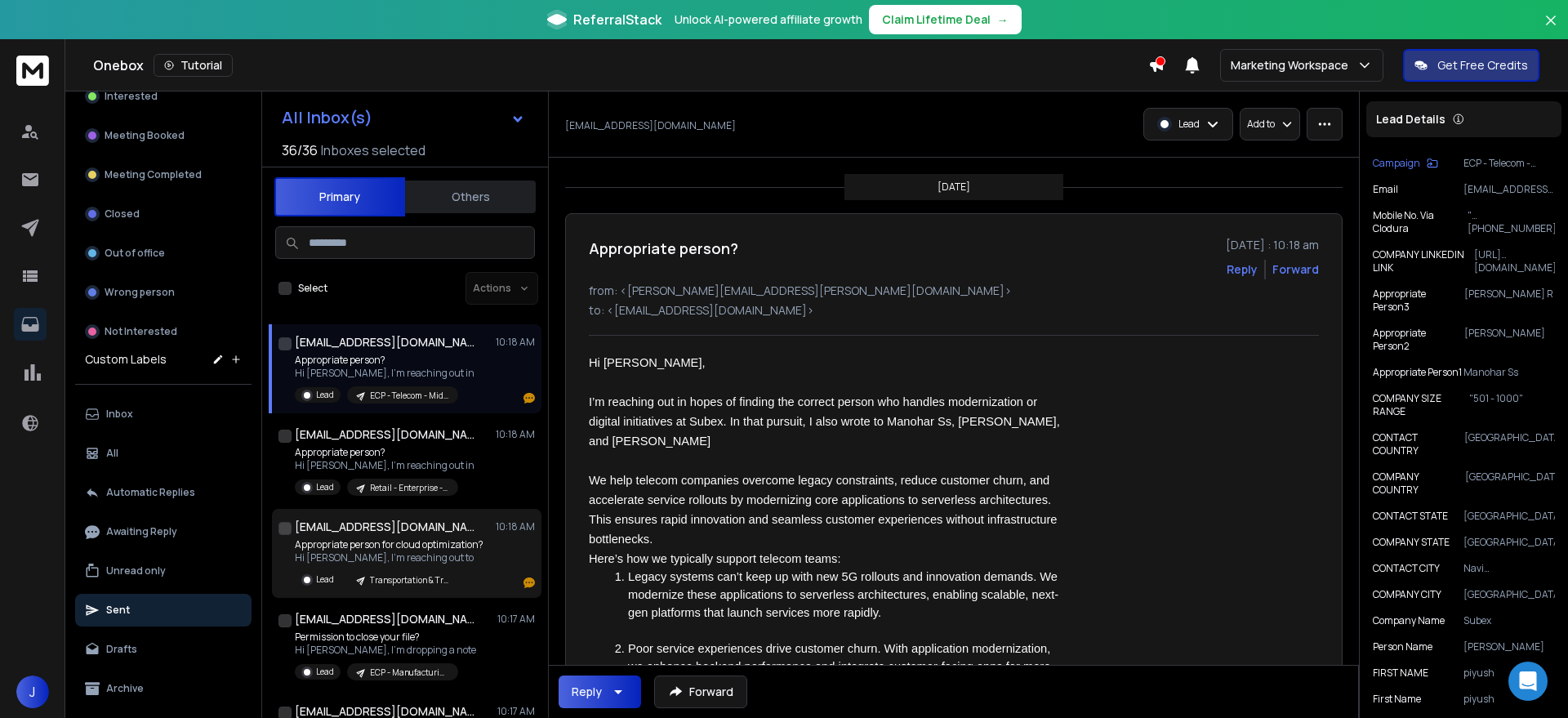
click at [400, 539] on p "Appropriate person for cloud optimization?" at bounding box center [389, 545] width 189 height 13
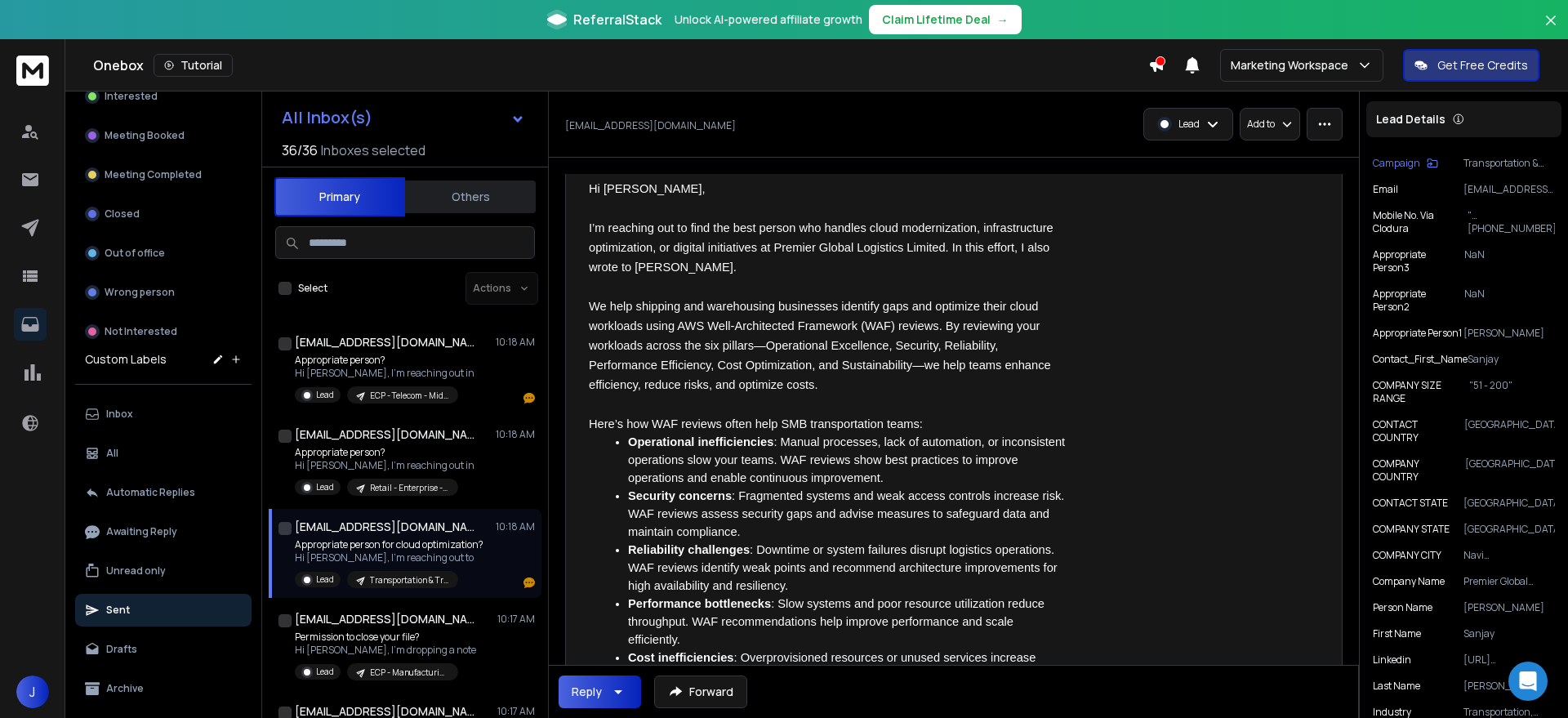
scroll to position [0, 0]
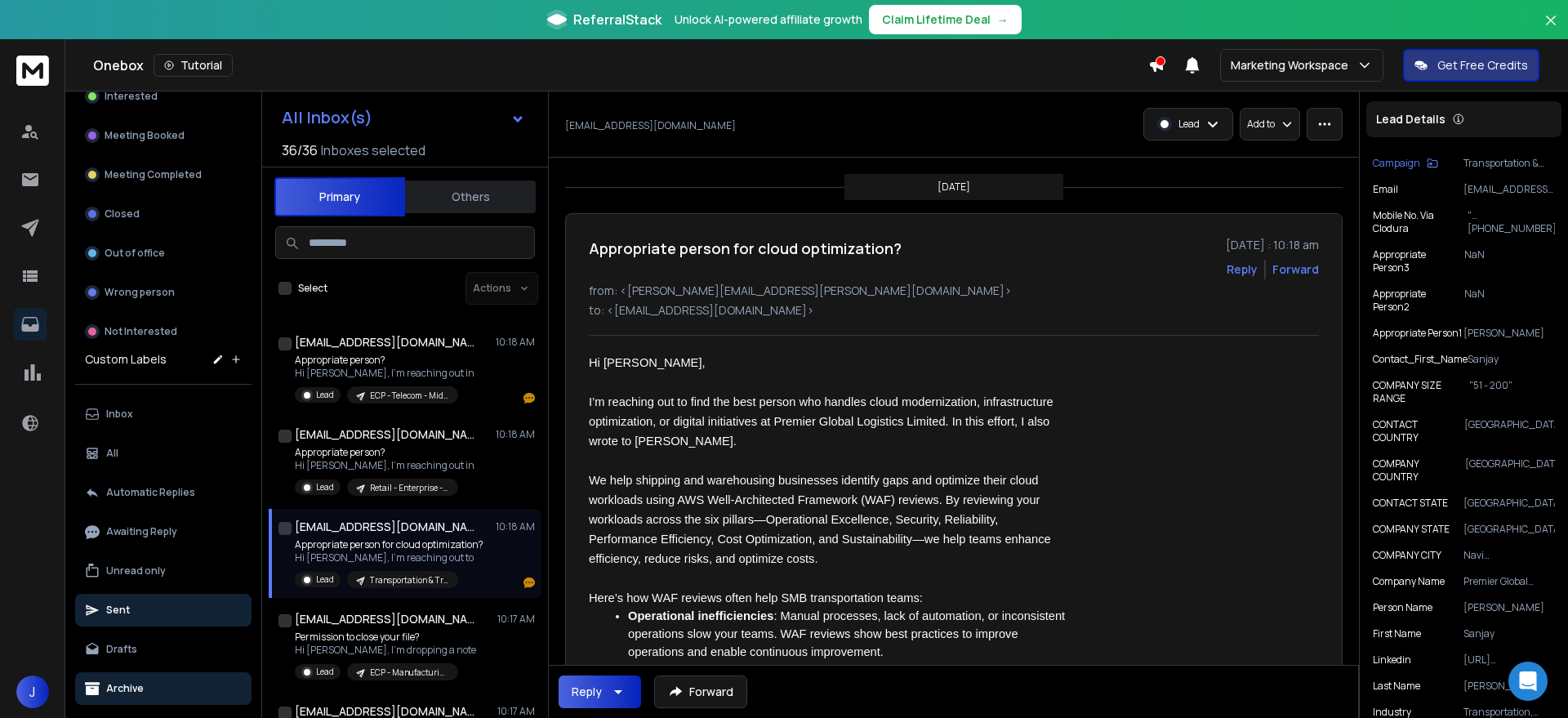
click at [144, 680] on button "Archive" at bounding box center [163, 688] width 176 height 33
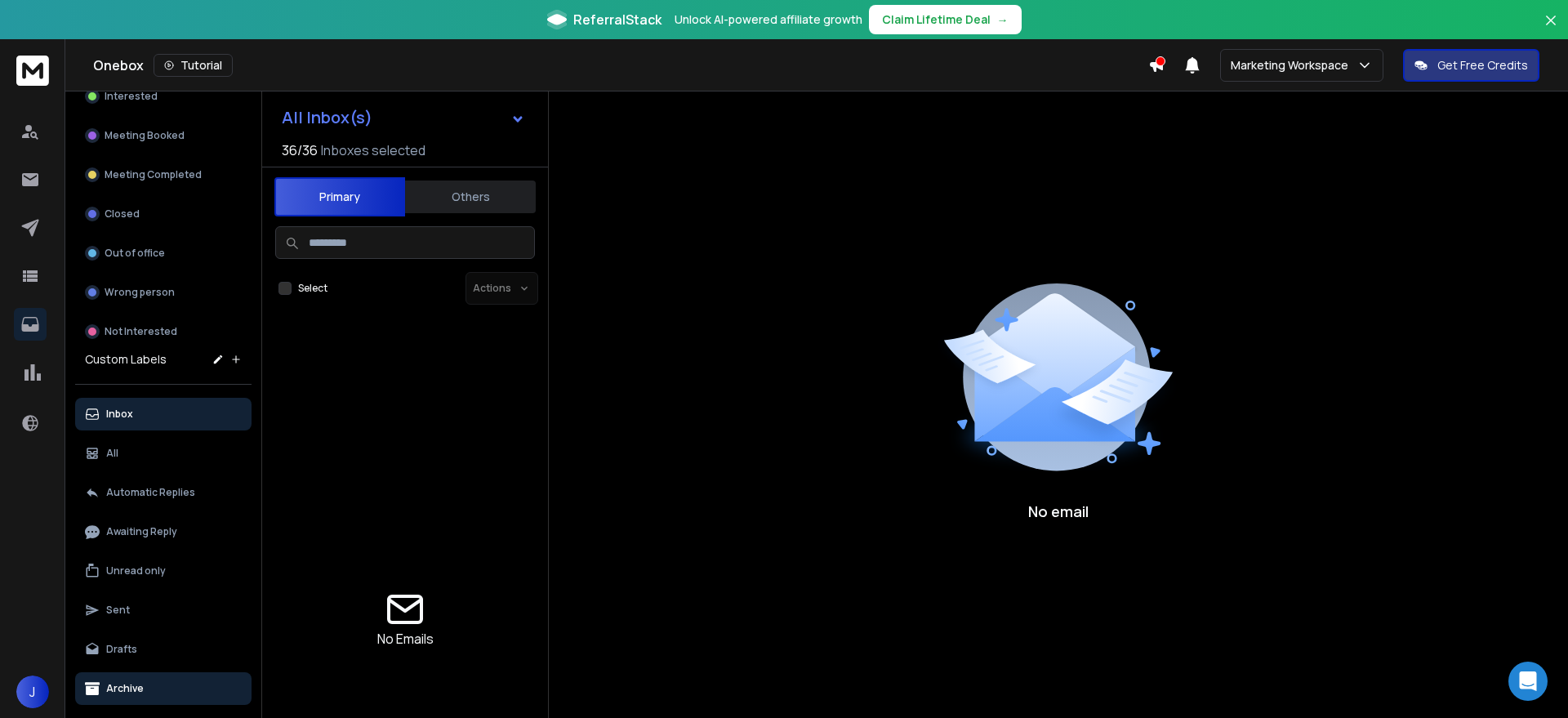
click at [133, 397] on button "Inbox" at bounding box center [163, 414] width 176 height 33
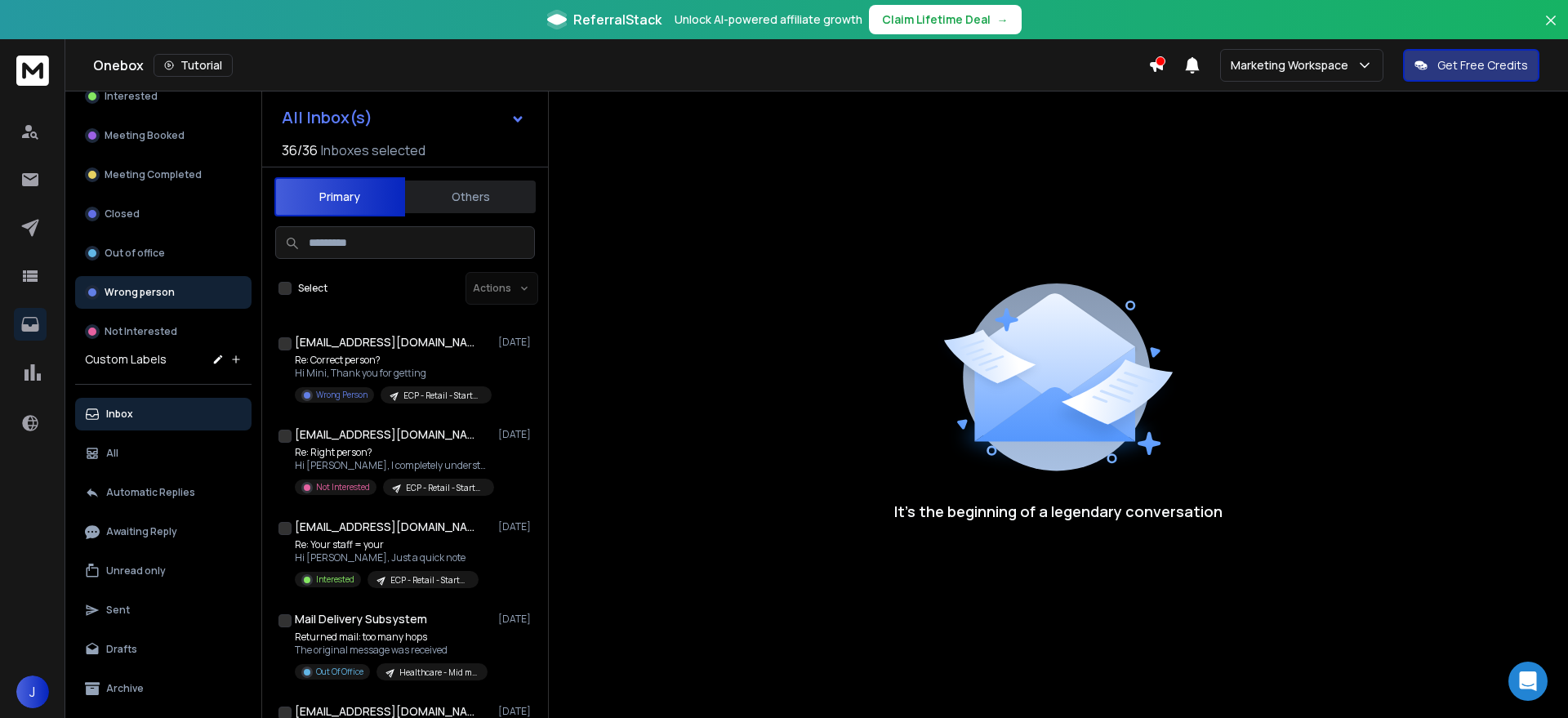
click at [148, 286] on p "Wrong person" at bounding box center [140, 293] width 70 height 13
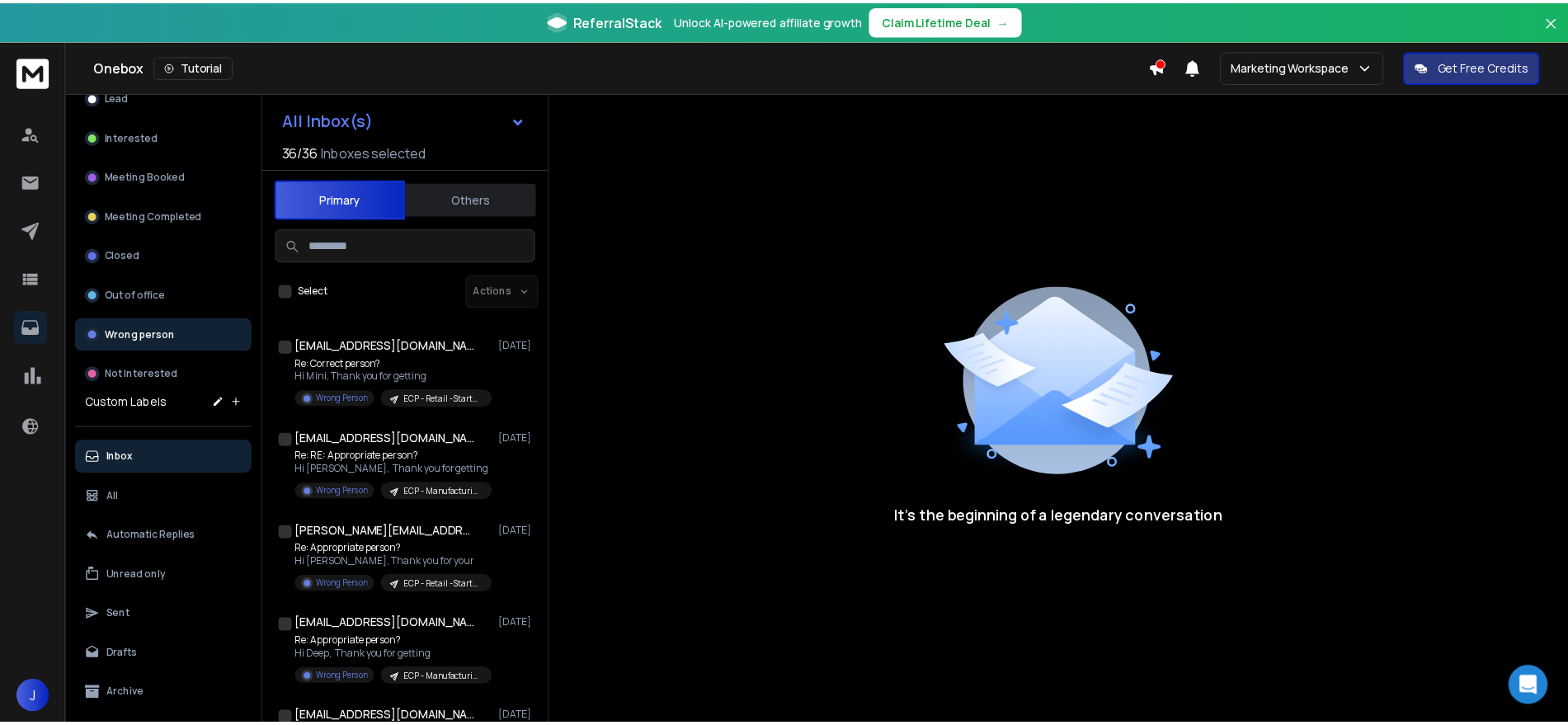
scroll to position [122, 0]
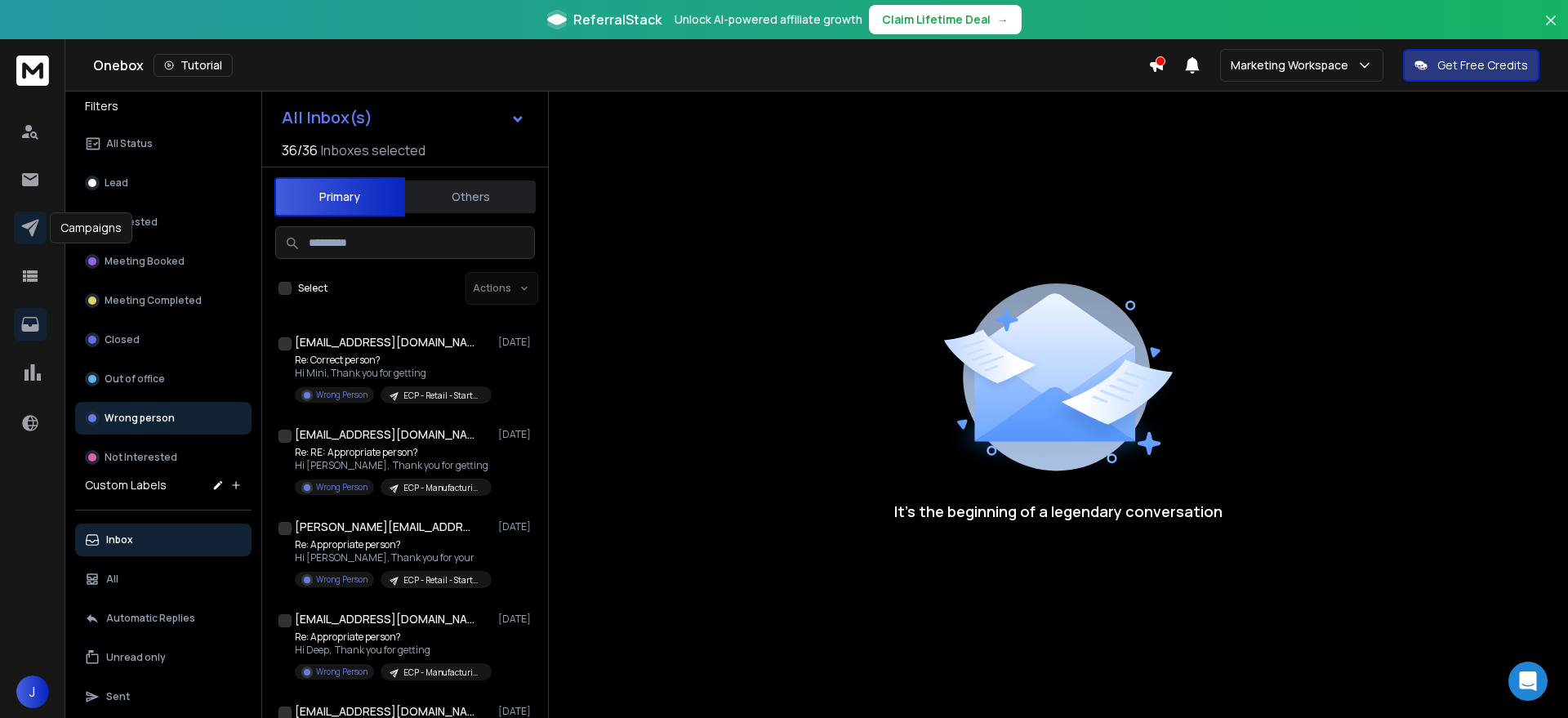
click at [23, 229] on icon at bounding box center [30, 228] width 19 height 19
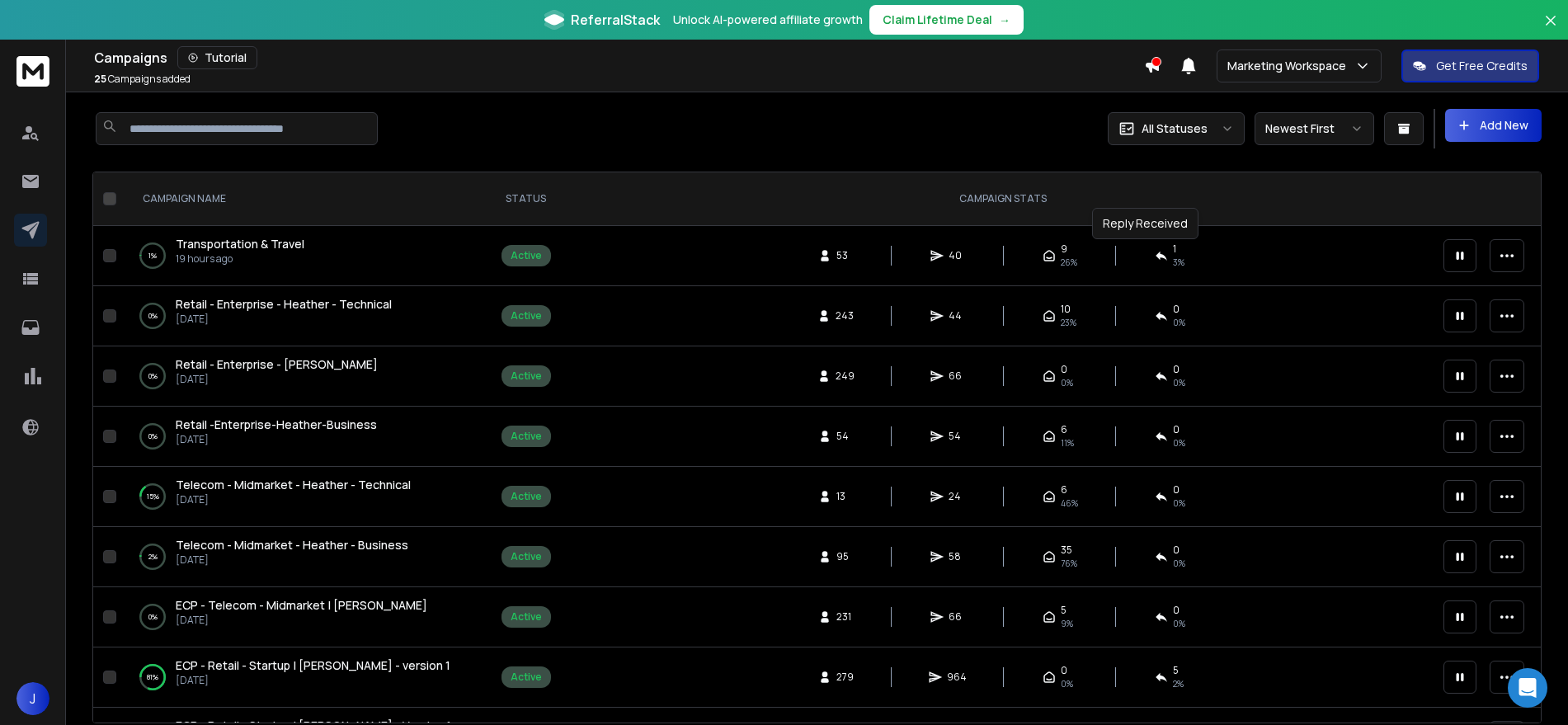
click at [1154, 257] on icon at bounding box center [1161, 255] width 15 height 15
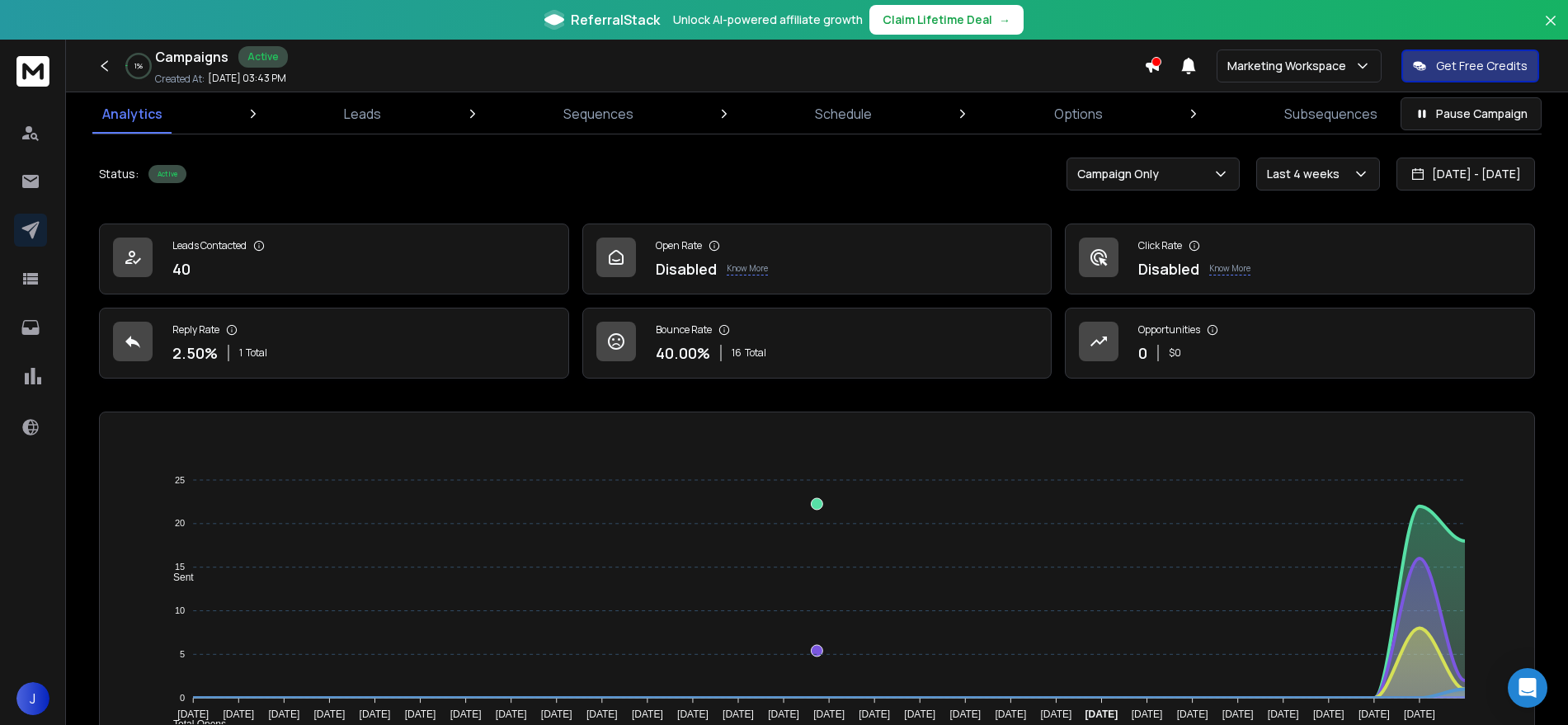
scroll to position [35, 0]
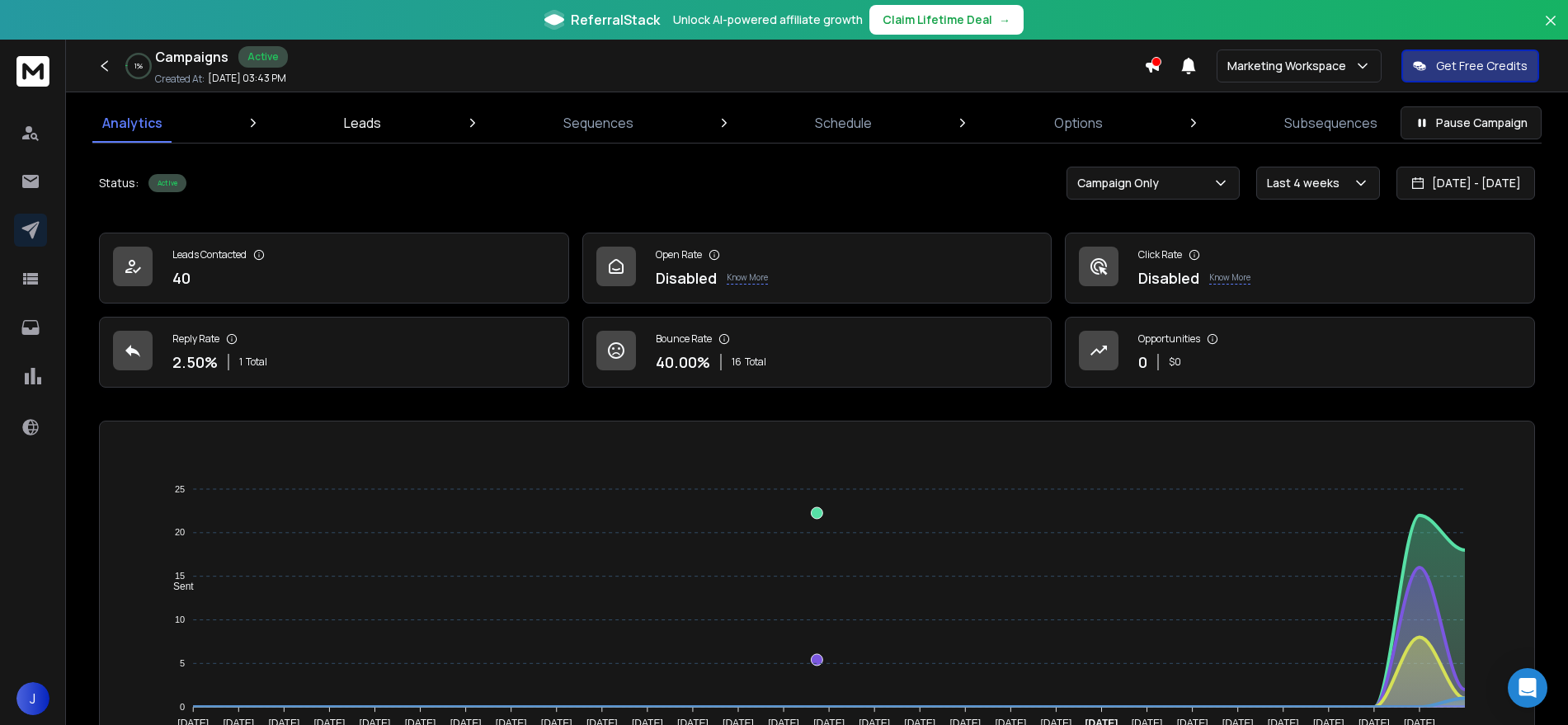
click at [361, 121] on p "Leads" at bounding box center [363, 122] width 37 height 19
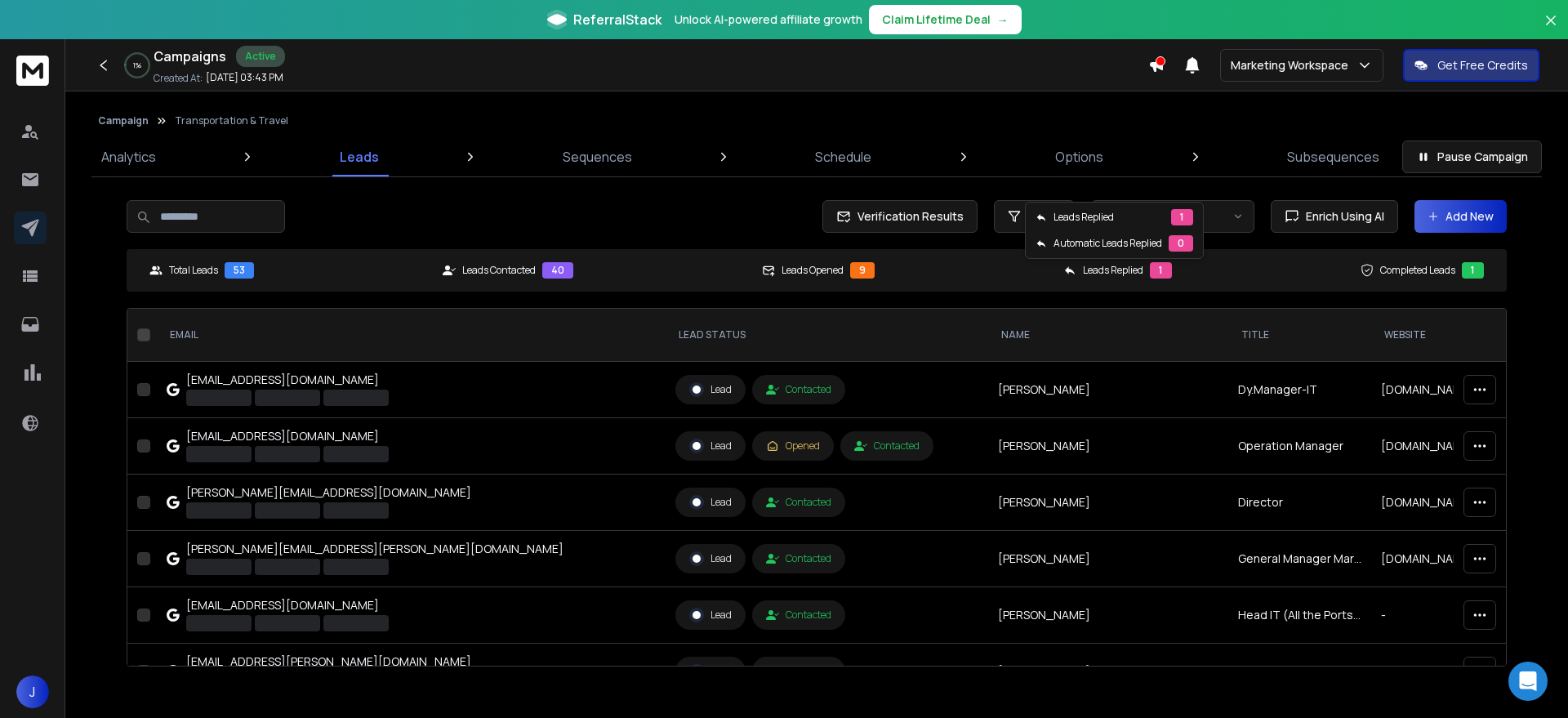
click at [1182, 219] on div "1" at bounding box center [1182, 217] width 22 height 16
click at [1104, 215] on p "Leads Replied" at bounding box center [1084, 218] width 61 height 13
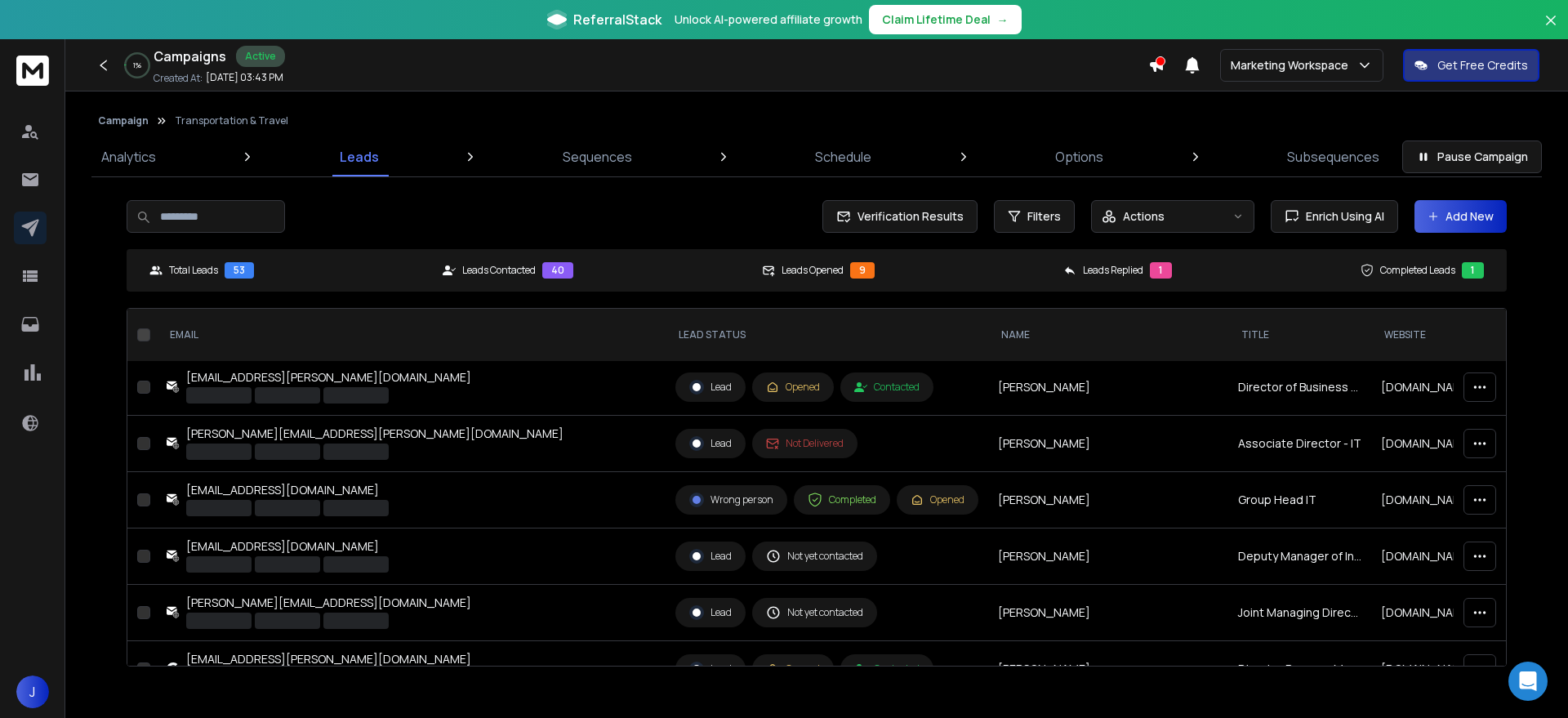
scroll to position [513, 0]
click at [308, 478] on div "[EMAIL_ADDRESS][DOMAIN_NAME]" at bounding box center [287, 486] width 202 height 16
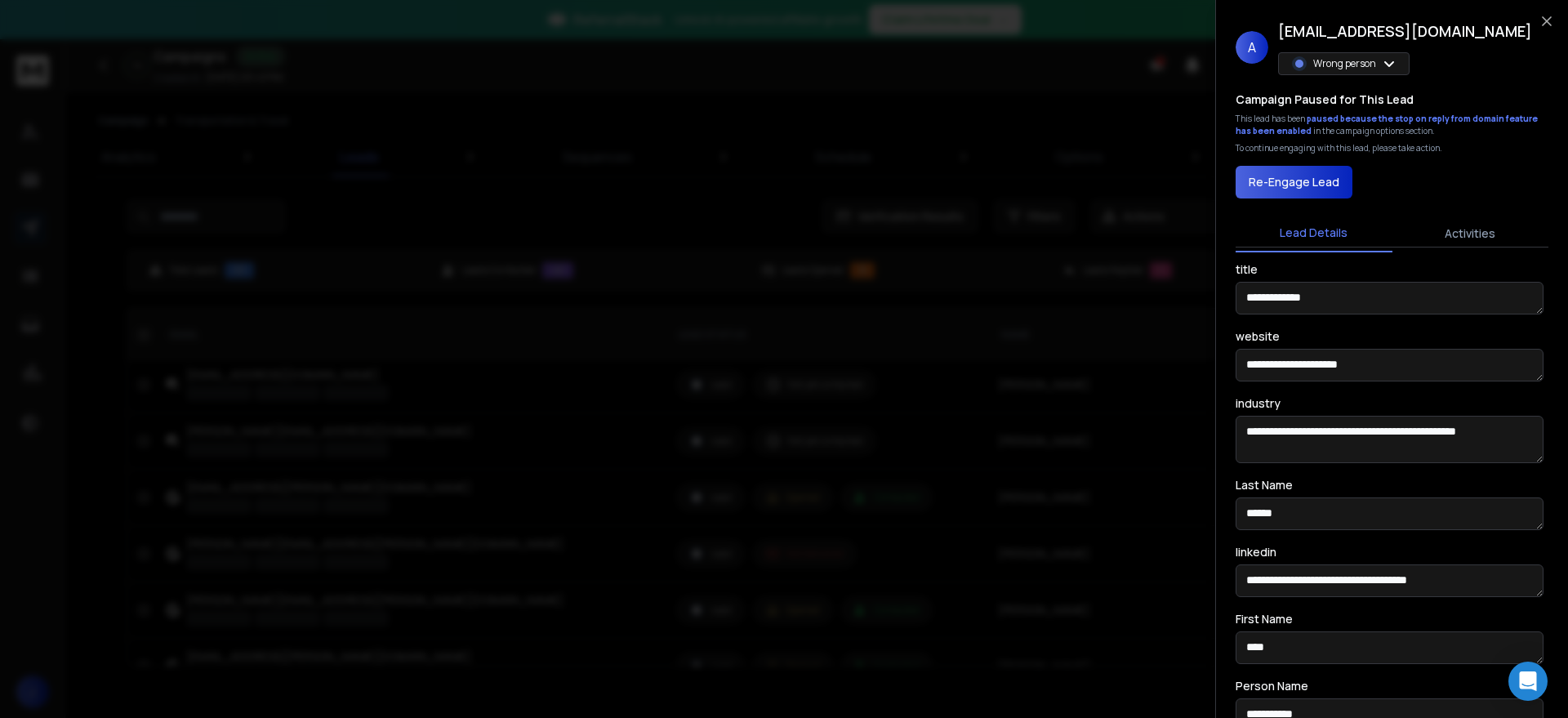
scroll to position [682, 0]
click at [1475, 228] on button "Activities" at bounding box center [1471, 233] width 157 height 36
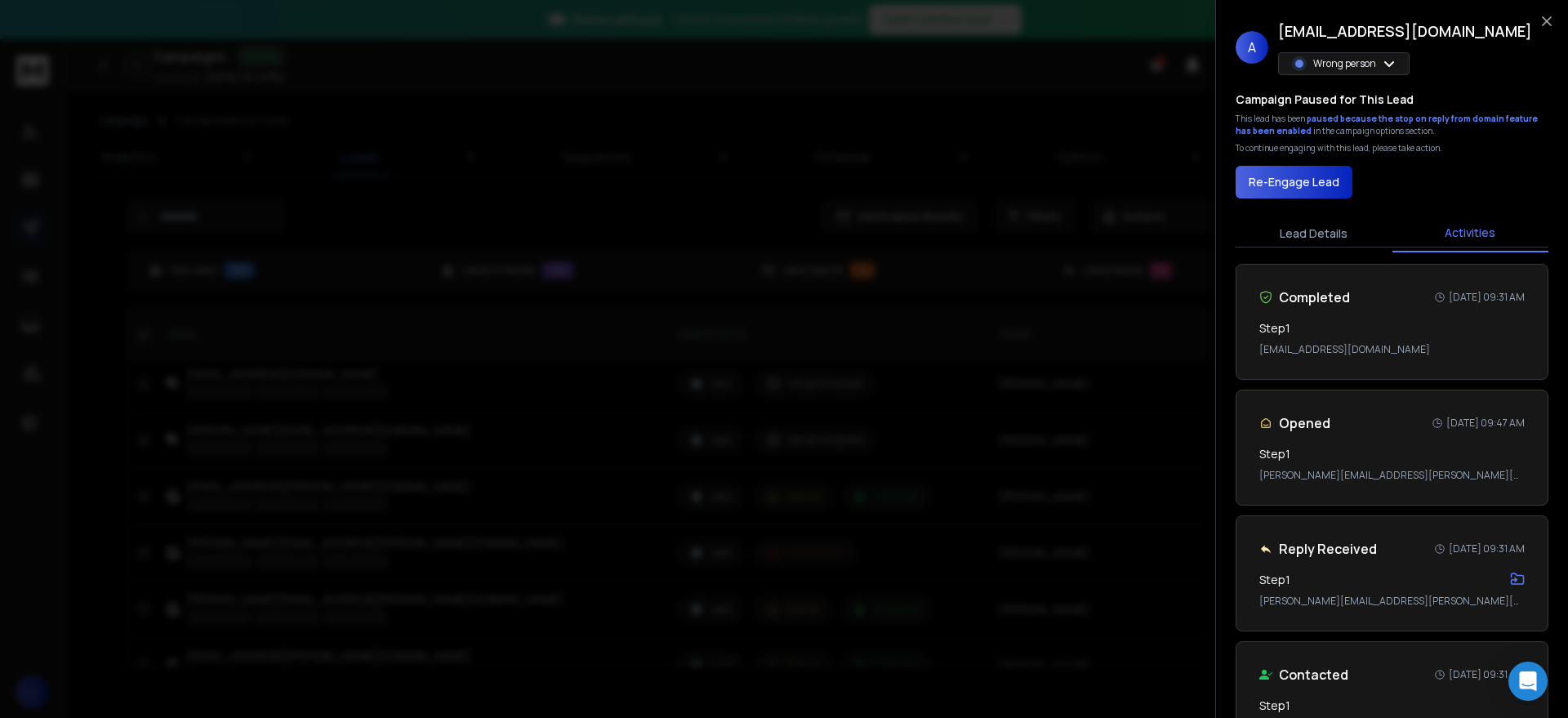
scroll to position [82, 0]
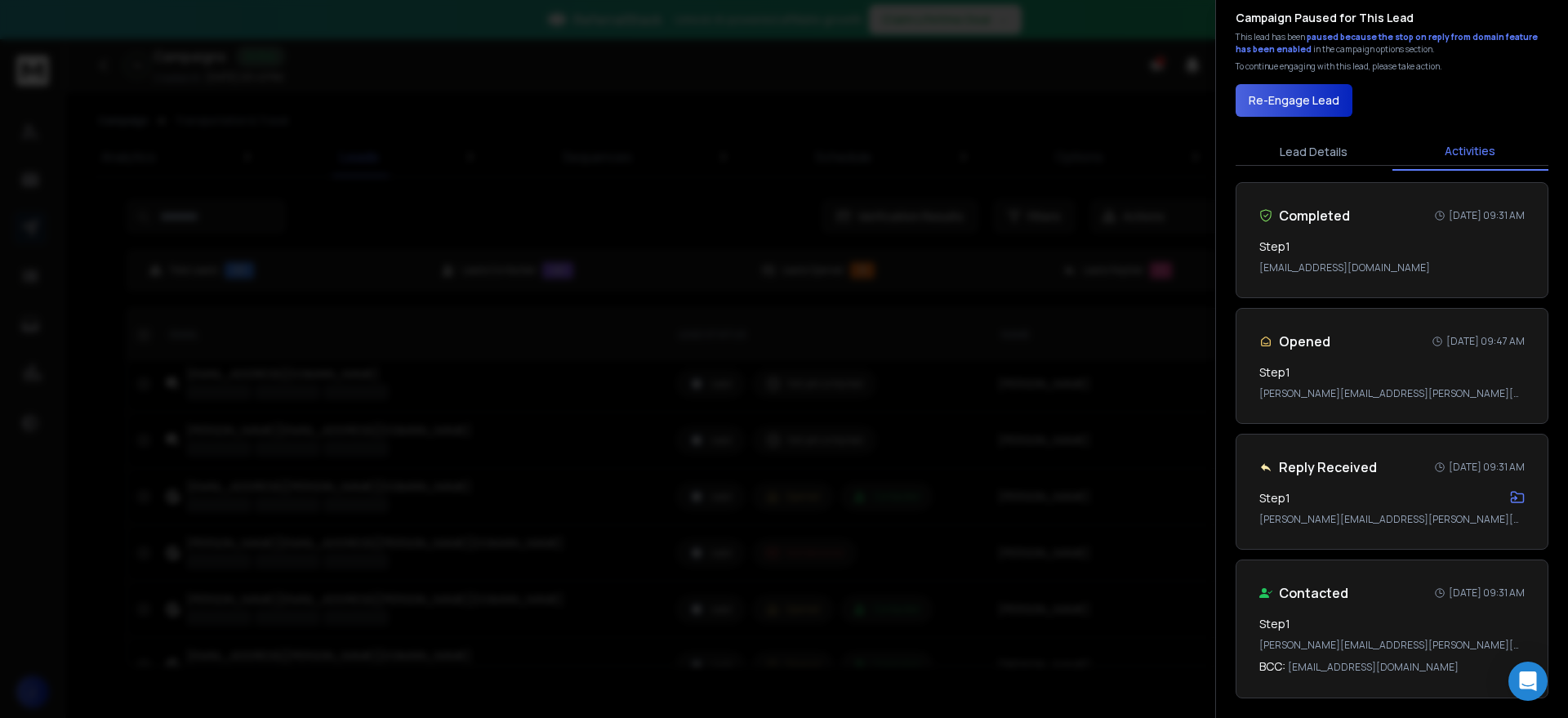
click at [1319, 595] on div "Contacted" at bounding box center [1303, 593] width 89 height 19
click at [1347, 520] on p "[PERSON_NAME][EMAIL_ADDRESS][PERSON_NAME][DOMAIN_NAME]" at bounding box center [1392, 520] width 266 height 13
click at [1514, 499] on icon at bounding box center [1517, 497] width 14 height 14
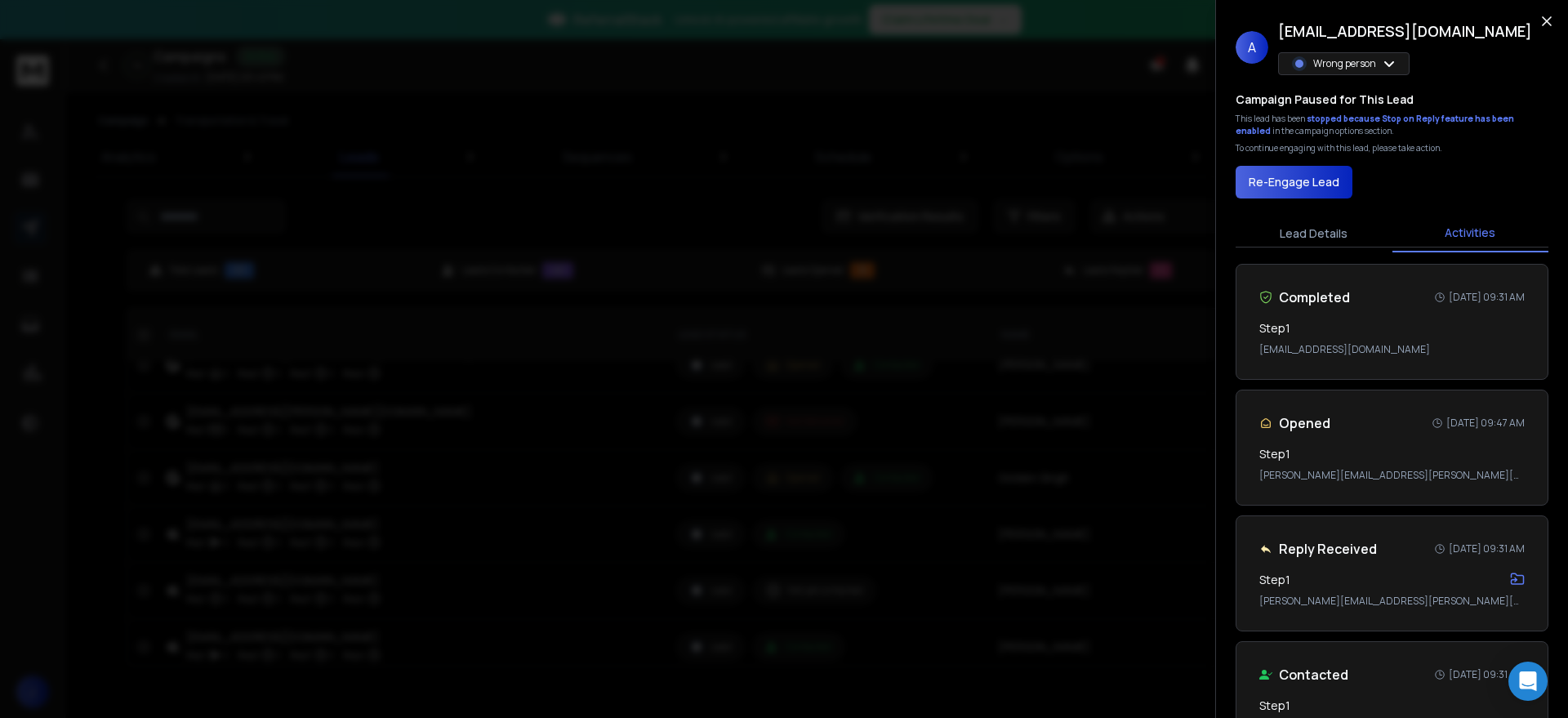
click at [1543, 19] on icon "button" at bounding box center [1547, 21] width 8 height 8
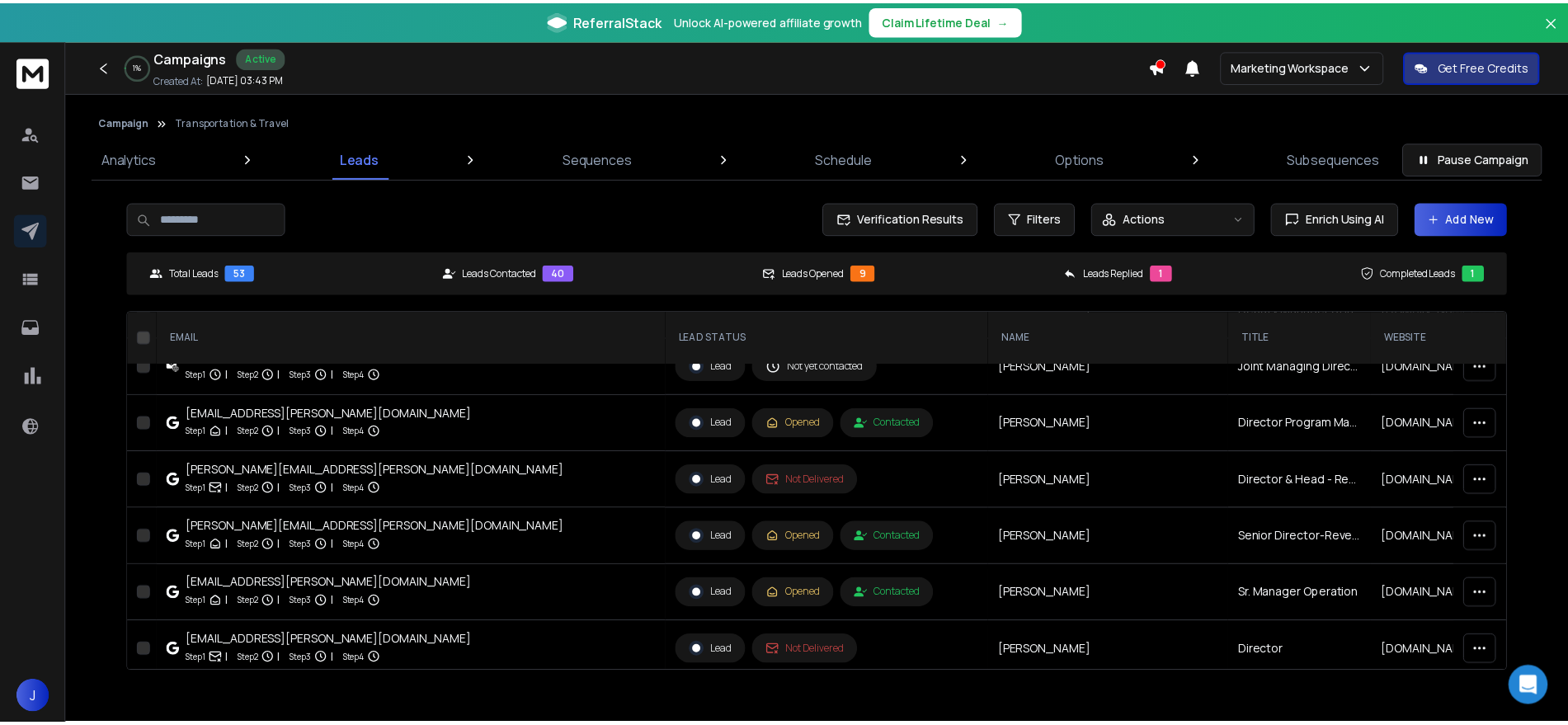
scroll to position [769, 0]
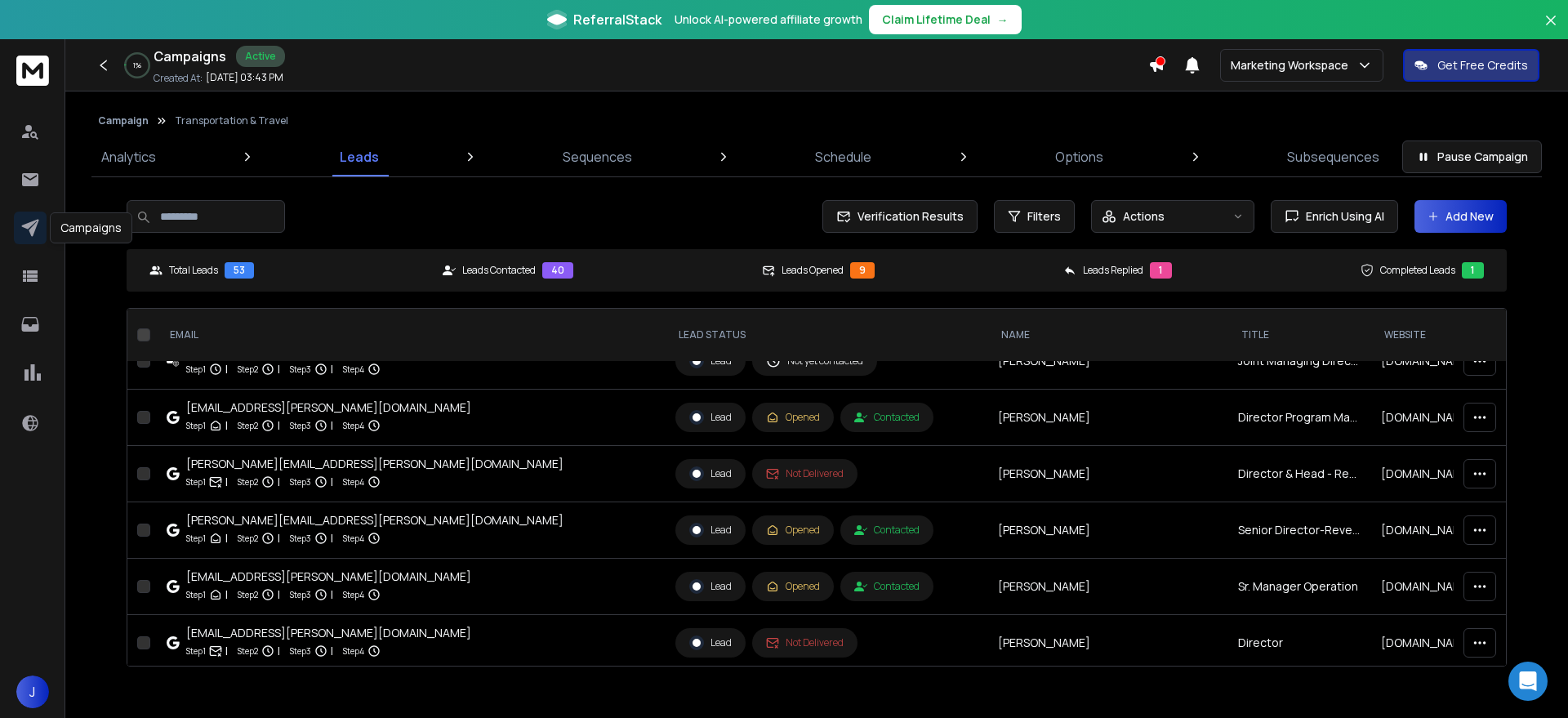
click at [27, 230] on icon at bounding box center [30, 228] width 19 height 19
